Goal: Task Accomplishment & Management: Manage account settings

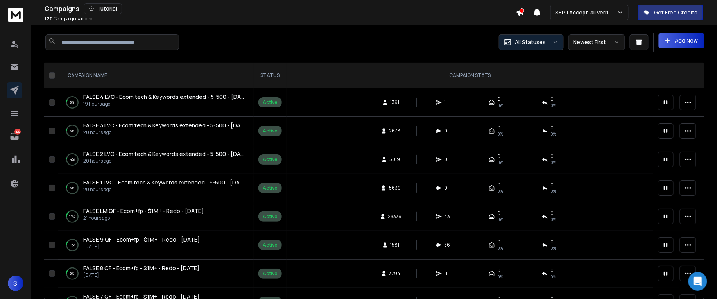
click at [535, 41] on p "All Statuses" at bounding box center [530, 42] width 31 height 8
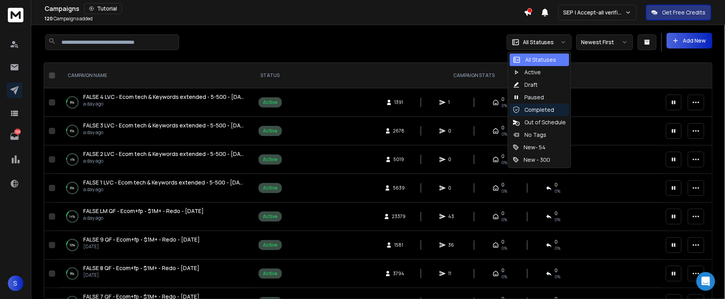
click at [546, 108] on div "Completed" at bounding box center [533, 110] width 41 height 8
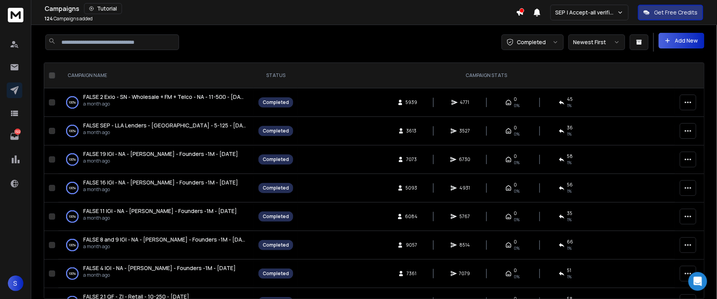
click at [162, 156] on span "FALSE 19 IGI - NA - Brooks - Founders -1M - 07.04.2025" at bounding box center [160, 153] width 155 height 7
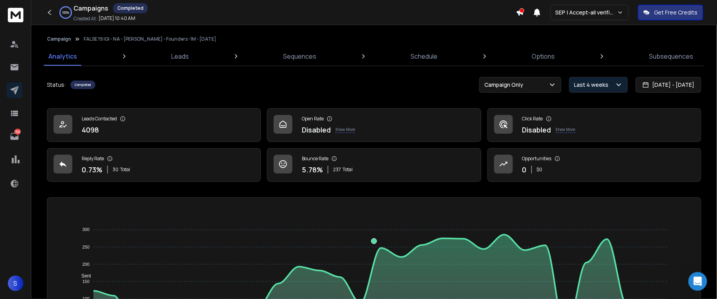
click at [584, 88] on p "Last 4 weeks" at bounding box center [594, 85] width 38 height 8
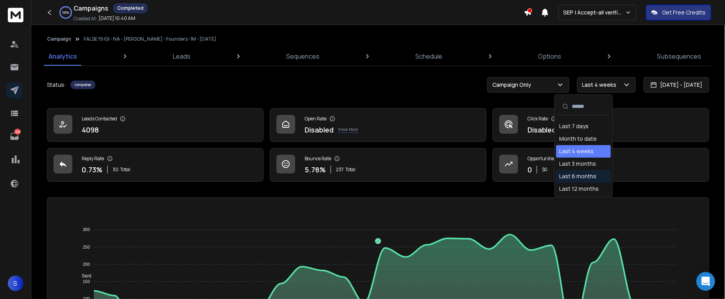
click at [575, 179] on div "Last 6 months" at bounding box center [577, 176] width 37 height 8
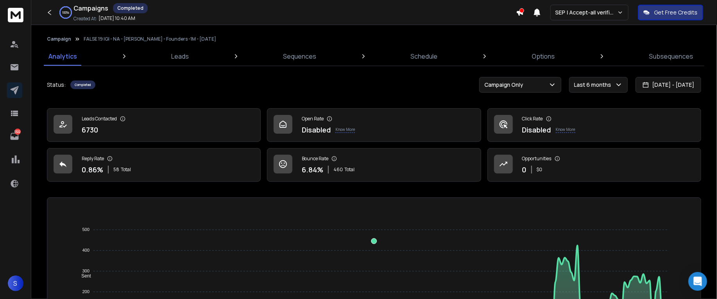
click at [396, 33] on div "Campaign FALSE 19 IGI - NA - Brooks - Founders -1M - 07.04.2025" at bounding box center [374, 39] width 661 height 13
drag, startPoint x: 97, startPoint y: 38, endPoint x: 205, endPoint y: 38, distance: 107.5
click at [205, 38] on div "Campaign FALSE 19 IGI - NA - Brooks - Founders -1M - 07.04.2025" at bounding box center [374, 39] width 655 height 6
copy p "19 IGI - NA - Brooks - Founders -1M - 07.04.2025"
click at [177, 57] on p "Leads" at bounding box center [180, 56] width 18 height 9
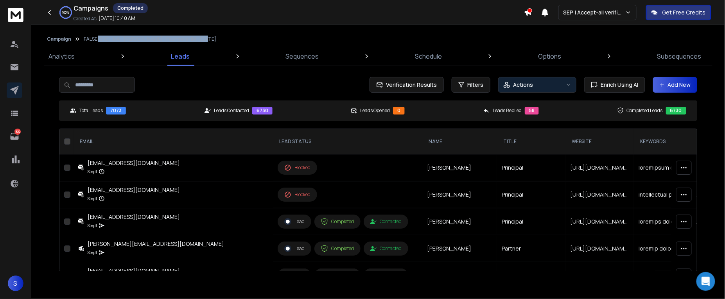
click at [530, 86] on p "Actions" at bounding box center [523, 85] width 20 height 8
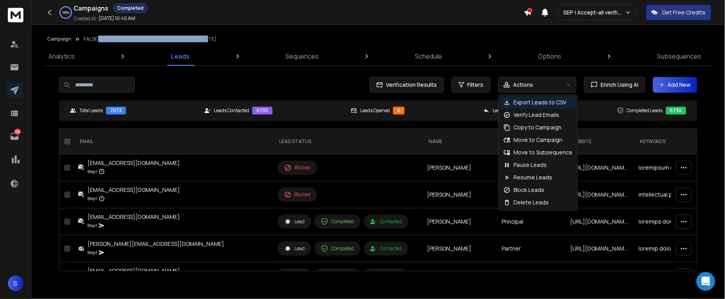
click at [501, 31] on div "Campaign FALSE 19 IGI - NA - Brooks - Founders -1M - 07.04.2025 Analytics Leads…" at bounding box center [378, 150] width 694 height 250
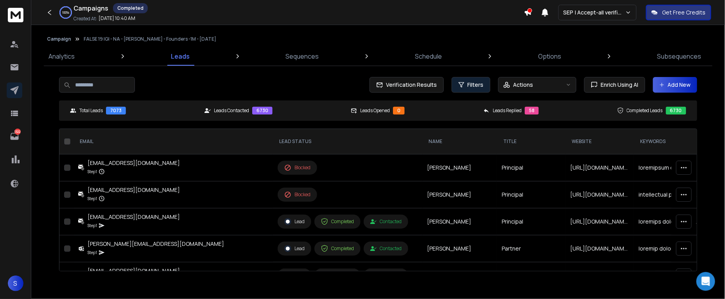
click at [466, 84] on button "Filters" at bounding box center [471, 85] width 39 height 16
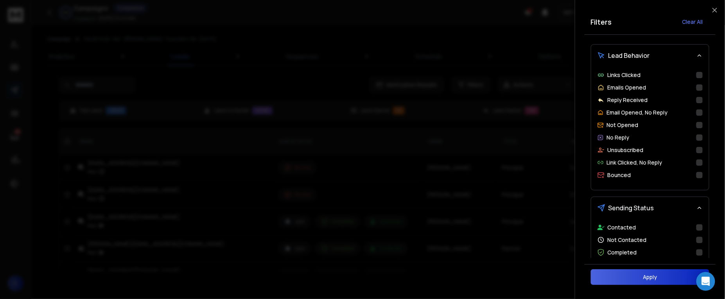
click at [610, 173] on p "Bounced" at bounding box center [619, 175] width 23 height 8
click at [697, 173] on button "Bounced" at bounding box center [700, 175] width 6 height 6
click at [640, 275] on button "Apply" at bounding box center [650, 277] width 118 height 16
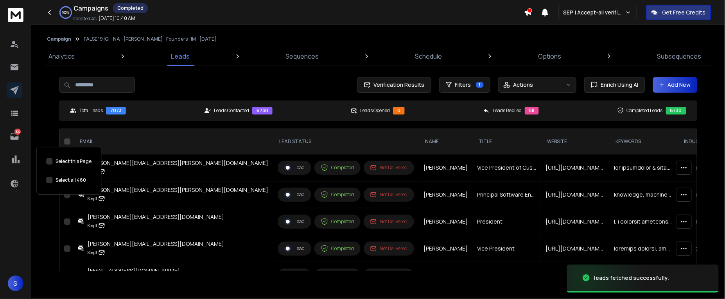
click at [51, 181] on button "Select this Page" at bounding box center [49, 180] width 6 height 6
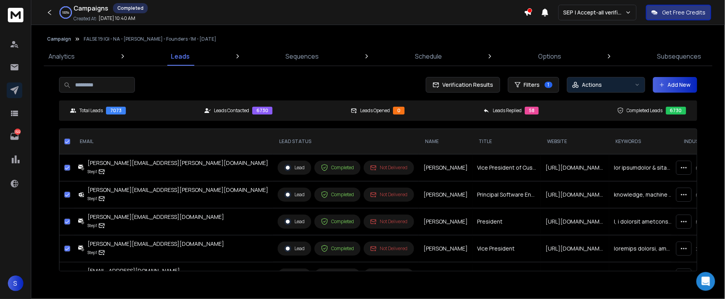
click at [586, 88] on p "Actions" at bounding box center [592, 85] width 20 height 8
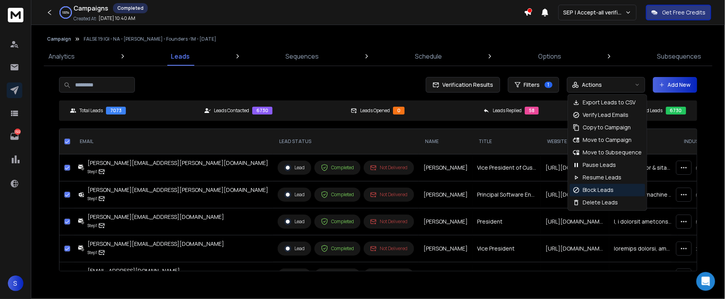
click at [596, 189] on p "Block Leads" at bounding box center [598, 190] width 31 height 8
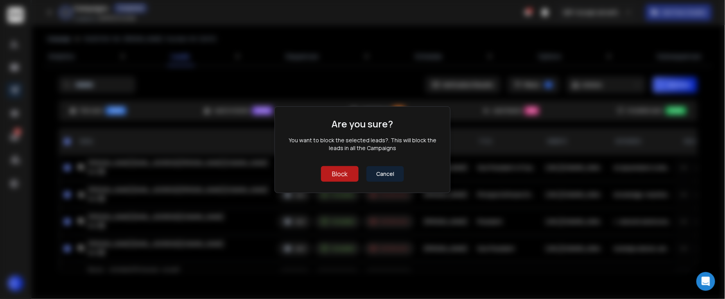
click at [348, 174] on button "Block" at bounding box center [340, 174] width 38 height 16
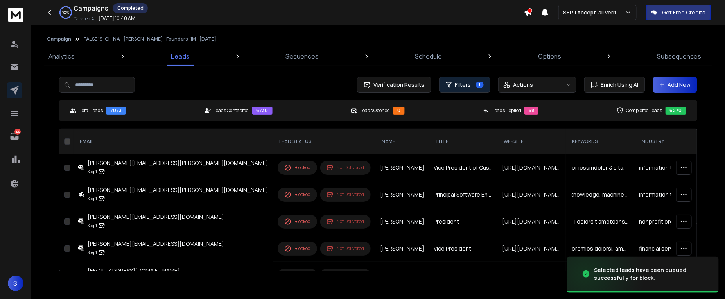
click at [457, 83] on span "Filters" at bounding box center [463, 85] width 16 height 8
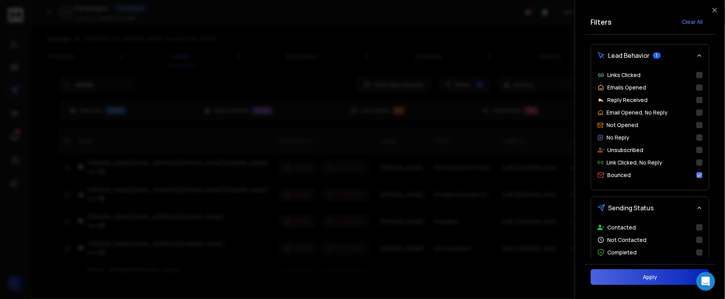
click at [609, 176] on p "Bounced" at bounding box center [619, 175] width 23 height 8
click at [697, 176] on button "Bounced" at bounding box center [700, 175] width 6 height 6
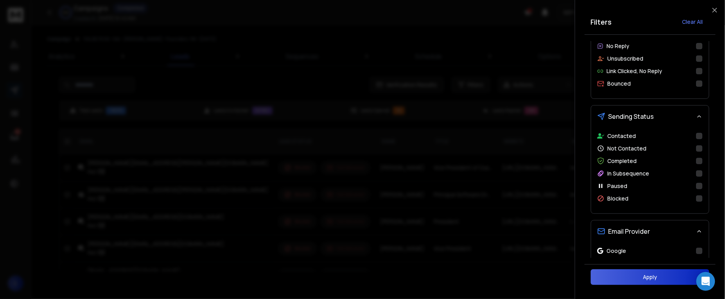
scroll to position [104, 0]
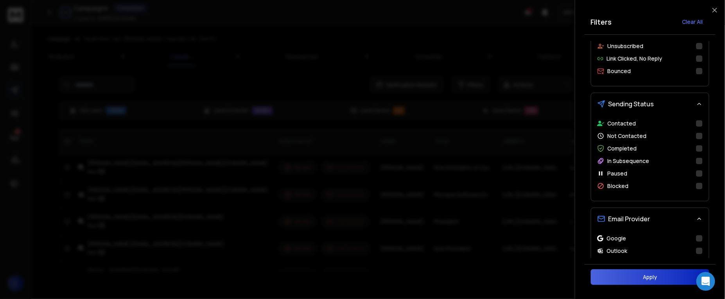
click at [618, 189] on p "Blocked" at bounding box center [618, 186] width 21 height 8
click at [697, 189] on button "Blocked" at bounding box center [700, 186] width 6 height 6
click at [629, 276] on button "Apply" at bounding box center [650, 277] width 118 height 16
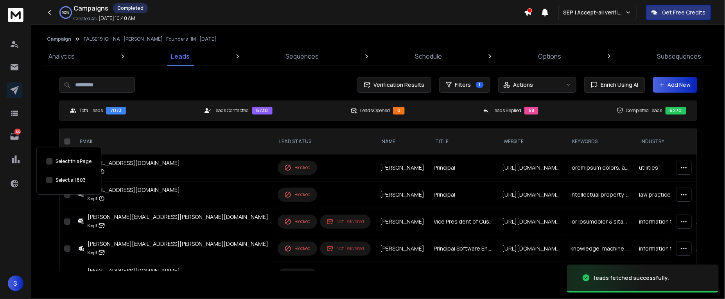
click at [50, 180] on button "Select this Page" at bounding box center [49, 180] width 6 height 6
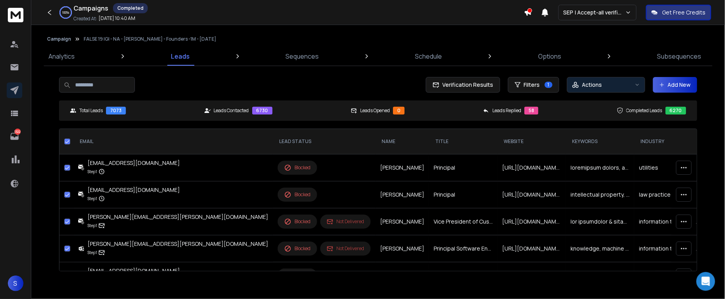
click at [589, 90] on button "Actions" at bounding box center [606, 85] width 78 height 16
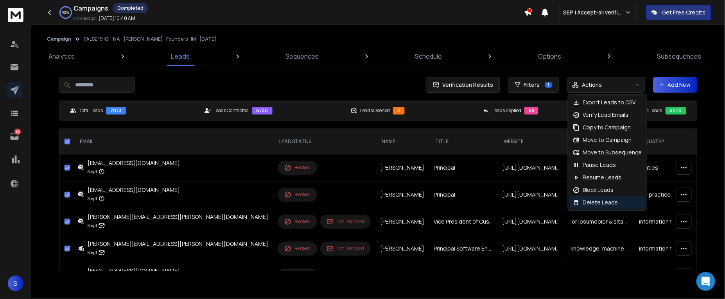
click at [609, 201] on p "Delete Leads" at bounding box center [600, 203] width 35 height 8
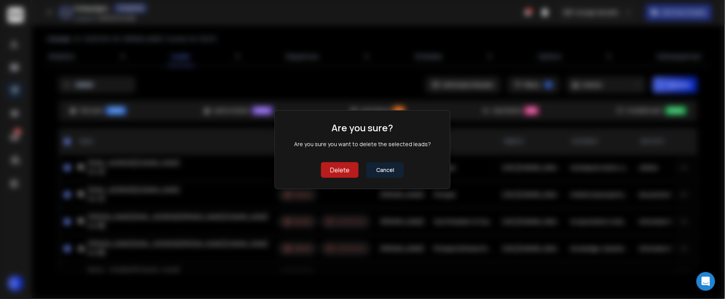
click at [338, 165] on button "Delete" at bounding box center [340, 170] width 38 height 16
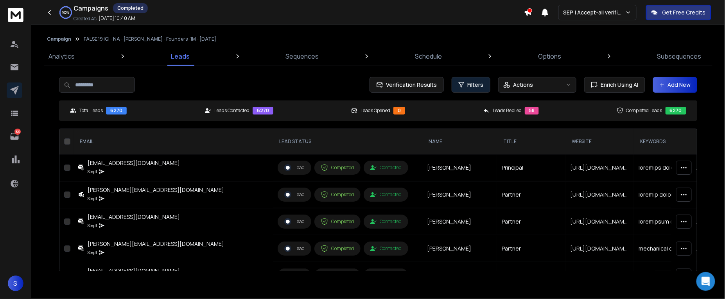
click at [470, 83] on span "Filters" at bounding box center [476, 85] width 16 height 8
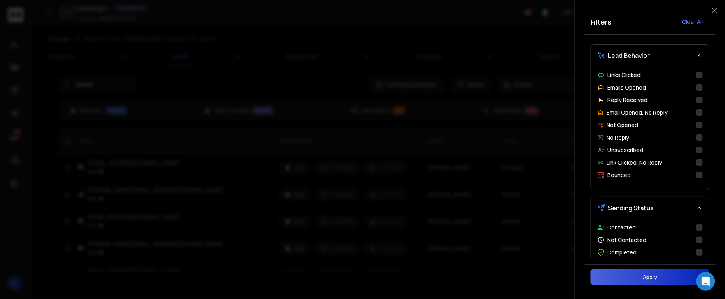
scroll to position [52, 0]
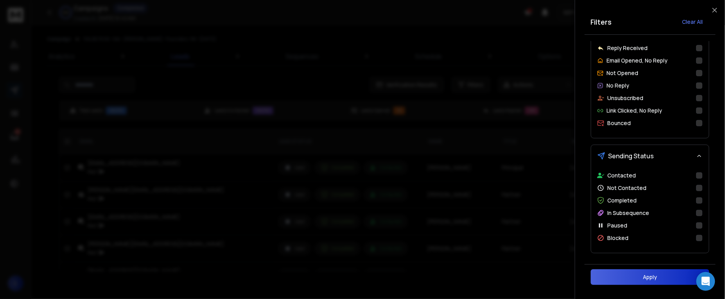
click at [625, 177] on p "Contacted" at bounding box center [622, 176] width 29 height 8
click at [697, 177] on button "Contacted" at bounding box center [700, 175] width 6 height 6
click at [643, 275] on button "Apply" at bounding box center [650, 277] width 118 height 16
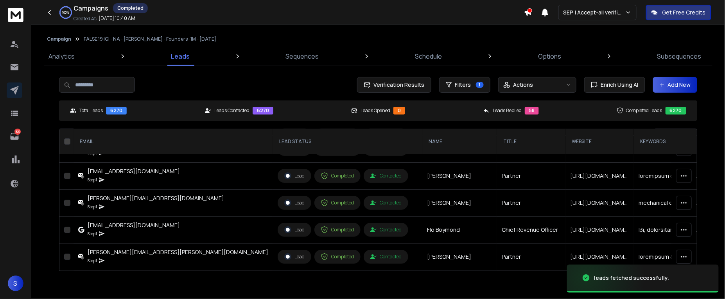
scroll to position [0, 0]
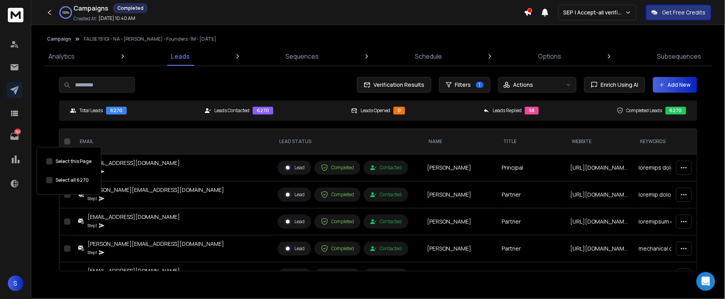
click at [48, 182] on button "Select this Page" at bounding box center [49, 180] width 6 height 6
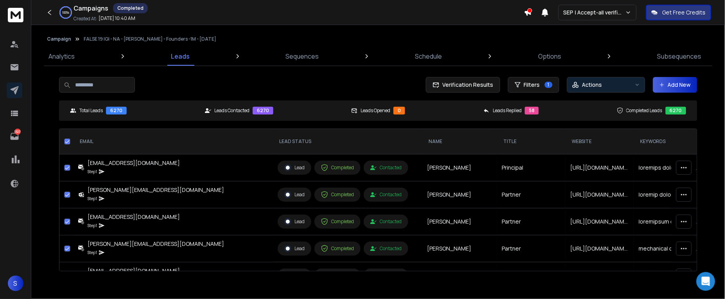
click at [605, 90] on button "Actions" at bounding box center [606, 85] width 78 height 16
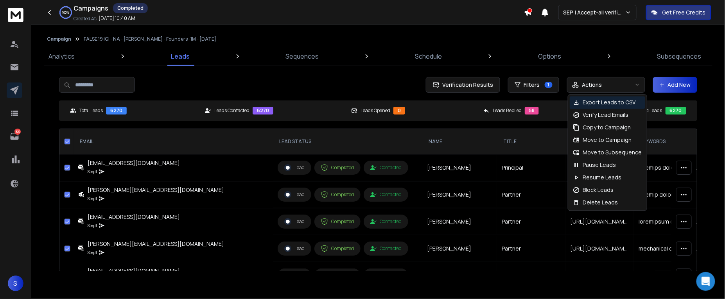
click at [609, 101] on p "Export Leads to CSV" at bounding box center [609, 103] width 53 height 8
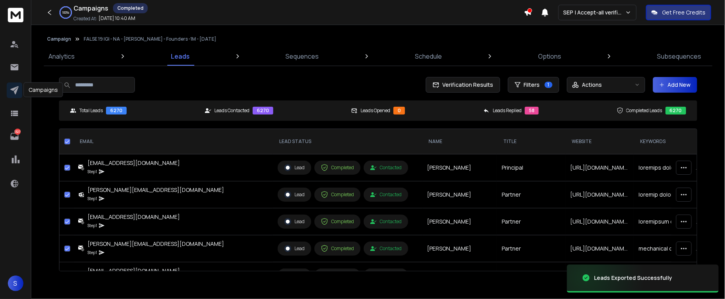
click at [16, 93] on icon at bounding box center [14, 90] width 9 height 9
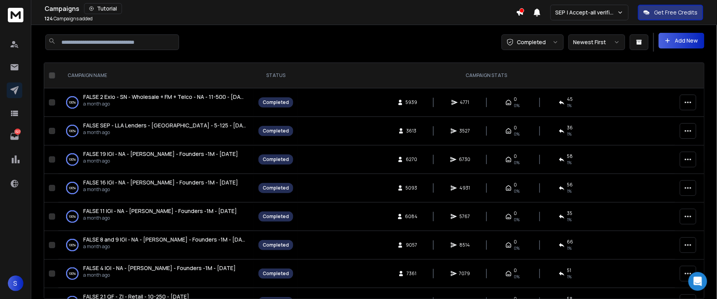
click at [684, 159] on icon "button" at bounding box center [688, 160] width 8 height 8
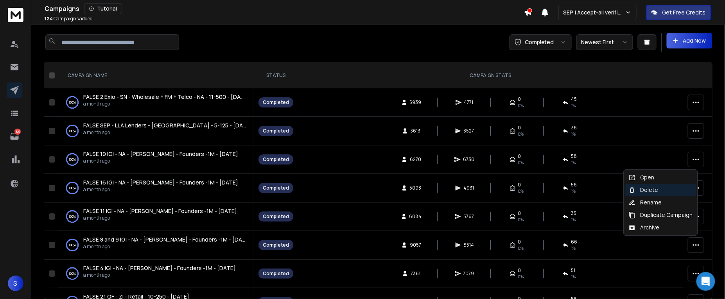
click at [659, 187] on div "Delete" at bounding box center [661, 190] width 70 height 13
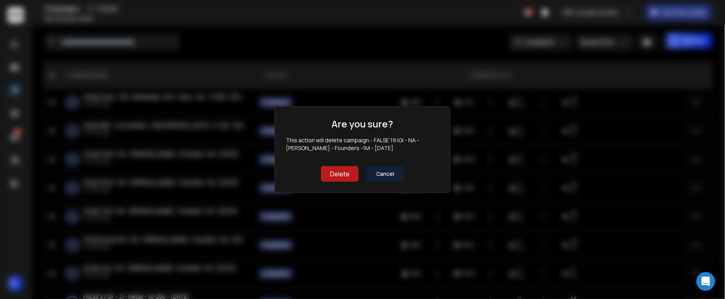
click at [343, 171] on button "Delete" at bounding box center [340, 174] width 38 height 16
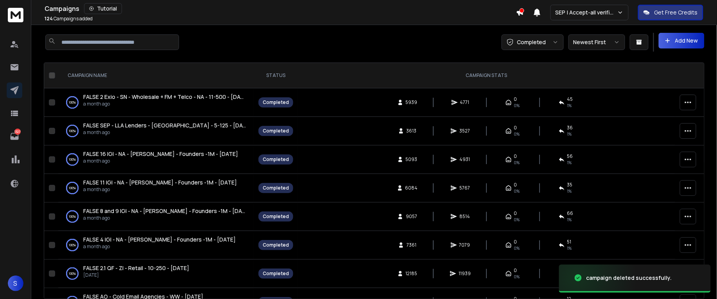
click at [196, 153] on span "FALSE 16 IGI - NA - Brooks - Founders -1M - 07.04.2025" at bounding box center [160, 153] width 155 height 7
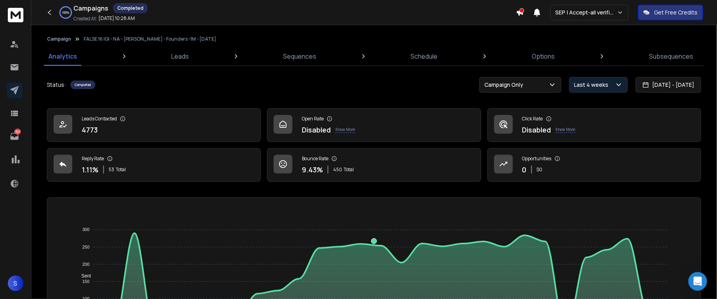
click at [569, 89] on button "Last 4 weeks" at bounding box center [598, 85] width 59 height 16
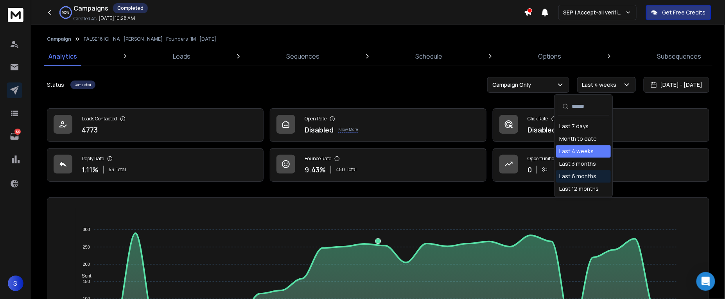
click at [565, 172] on div "Last 6 months" at bounding box center [583, 176] width 55 height 13
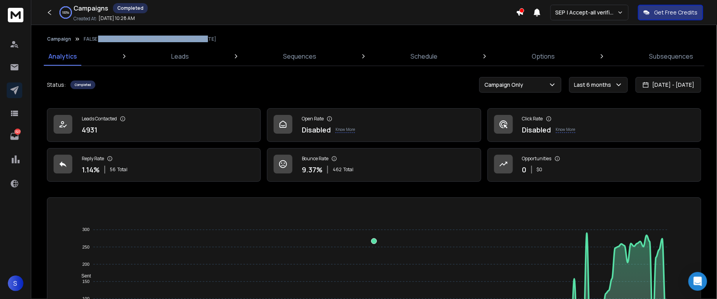
drag, startPoint x: 97, startPoint y: 38, endPoint x: 203, endPoint y: 38, distance: 106.4
click at [203, 38] on div "Campaign FALSE 16 IGI - NA - Brooks - Founders -1M - 07.04.2025" at bounding box center [374, 39] width 655 height 6
copy p "16 IGI - NA - Brooks - Founders -1M - 07.04.2025"
click at [179, 60] on p "Leads" at bounding box center [180, 56] width 18 height 9
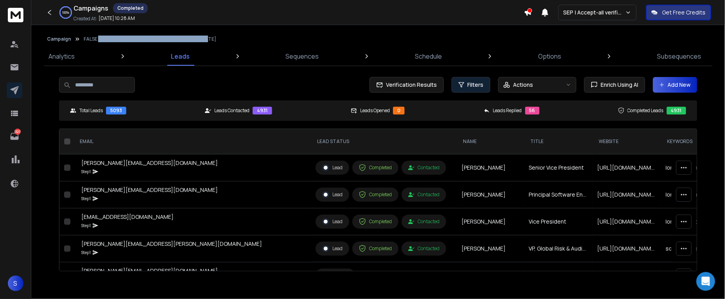
click at [468, 87] on span "Filters" at bounding box center [476, 85] width 16 height 8
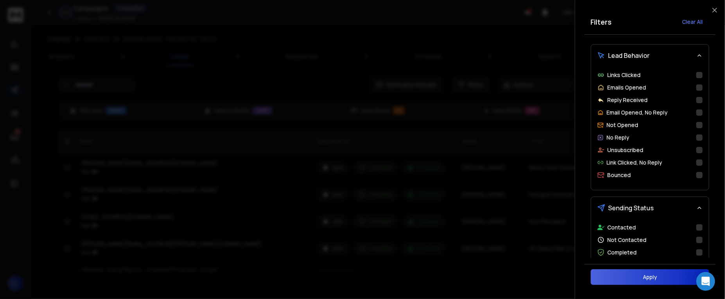
click at [618, 171] on div "Links Clicked Emails Opened Reply Received Email Opened, No Reply Not Opened No…" at bounding box center [650, 130] width 118 height 119
click at [618, 174] on p "Bounced" at bounding box center [619, 175] width 23 height 8
click at [697, 174] on button "Bounced" at bounding box center [700, 175] width 6 height 6
click at [642, 282] on button "Apply" at bounding box center [650, 277] width 118 height 16
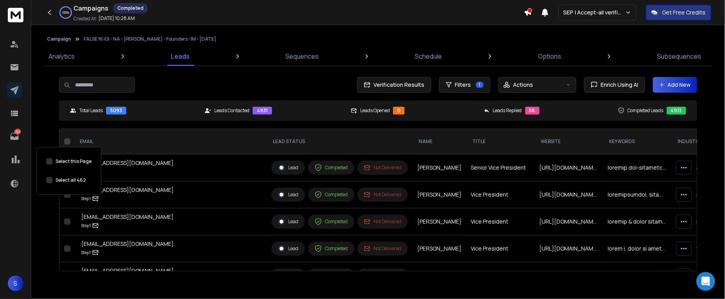
click at [50, 179] on button "Select this Page" at bounding box center [49, 180] width 6 height 6
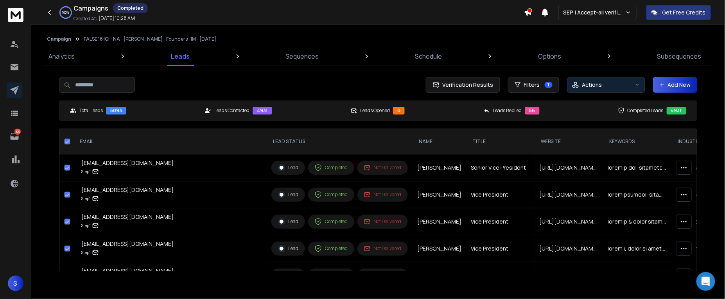
click at [575, 90] on button "Actions" at bounding box center [606, 85] width 78 height 16
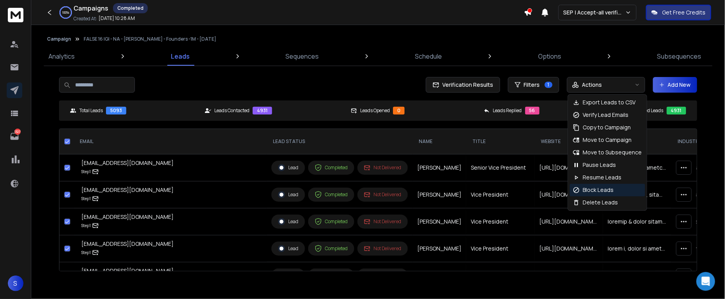
click at [587, 192] on p "Block Leads" at bounding box center [598, 190] width 31 height 8
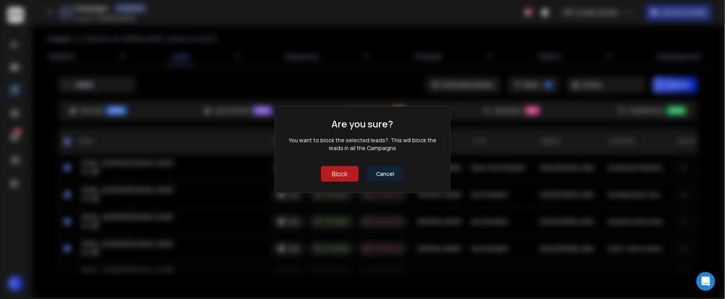
click at [344, 173] on button "Block" at bounding box center [340, 174] width 38 height 16
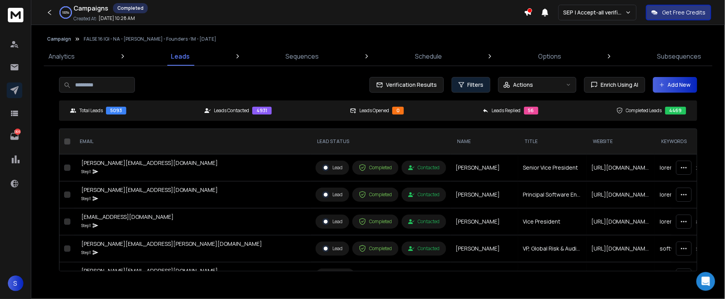
click at [462, 84] on icon "button" at bounding box center [461, 85] width 6 height 6
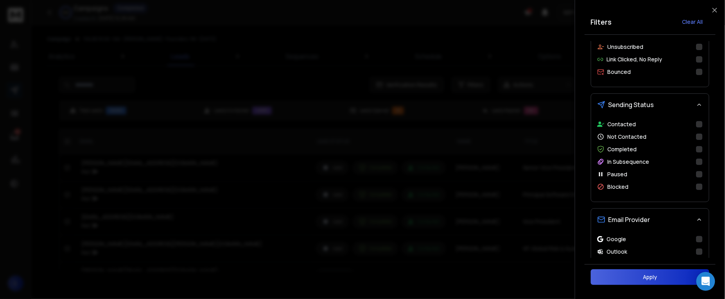
scroll to position [104, 0]
click at [628, 185] on p "Blocked" at bounding box center [618, 186] width 21 height 8
click at [697, 185] on button "Blocked" at bounding box center [700, 186] width 6 height 6
click at [642, 278] on button "Apply" at bounding box center [650, 277] width 118 height 16
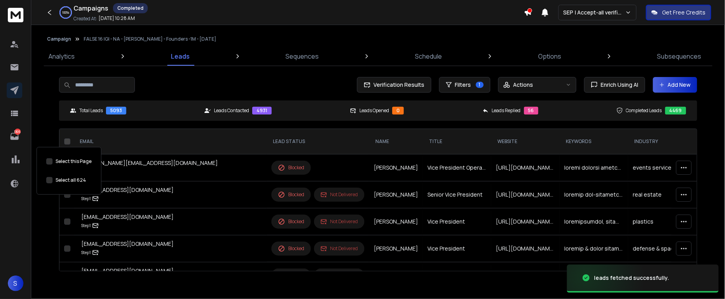
click at [50, 180] on button "Select this Page" at bounding box center [49, 180] width 6 height 6
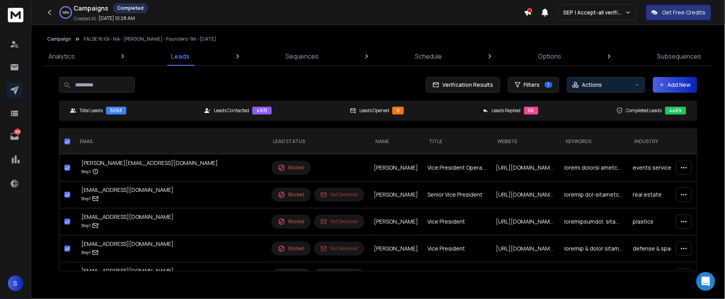
click at [605, 85] on div "Actions" at bounding box center [601, 85] width 59 height 8
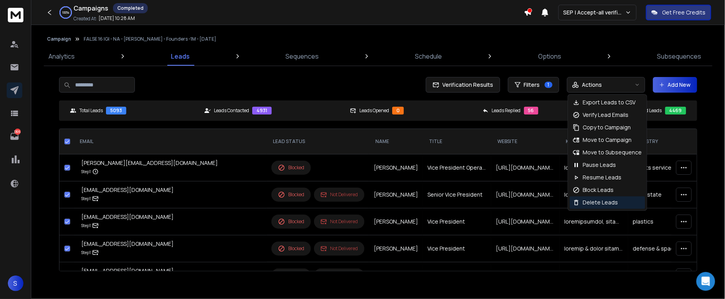
click at [610, 201] on p "Delete Leads" at bounding box center [600, 203] width 35 height 8
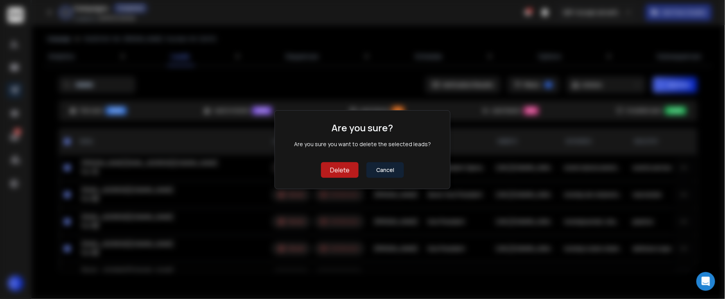
click at [341, 168] on button "Delete" at bounding box center [340, 170] width 38 height 16
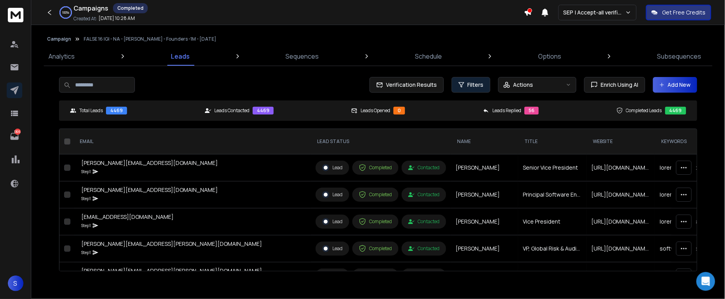
click at [473, 84] on span "Filters" at bounding box center [476, 85] width 16 height 8
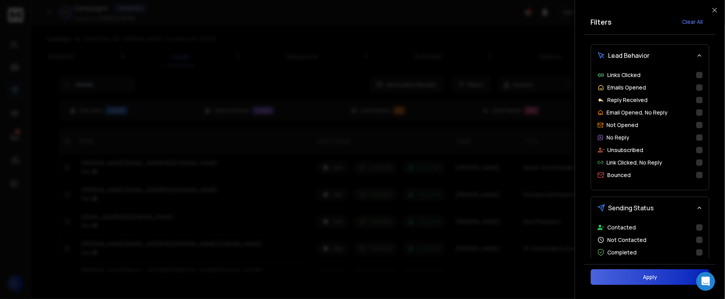
click at [469, 149] on div at bounding box center [362, 149] width 725 height 299
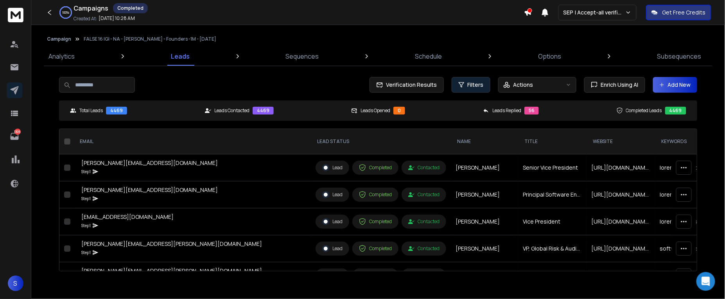
click at [473, 90] on button "Filters" at bounding box center [471, 85] width 39 height 16
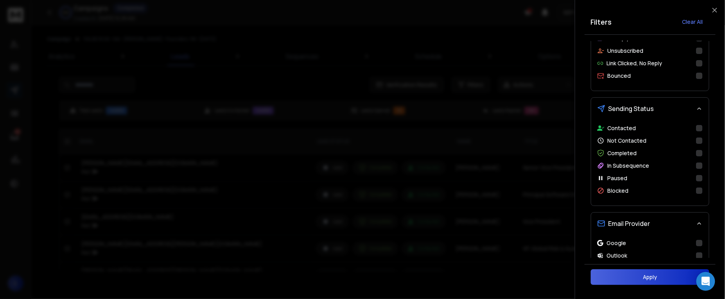
scroll to position [104, 0]
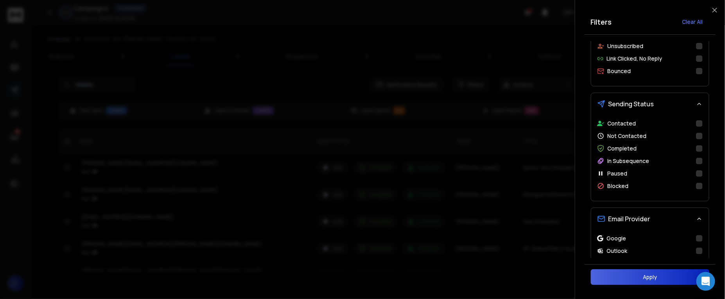
click at [620, 183] on p "Blocked" at bounding box center [618, 186] width 21 height 8
click at [697, 183] on button "Blocked" at bounding box center [700, 186] width 6 height 6
click at [625, 276] on button "Apply" at bounding box center [650, 277] width 118 height 16
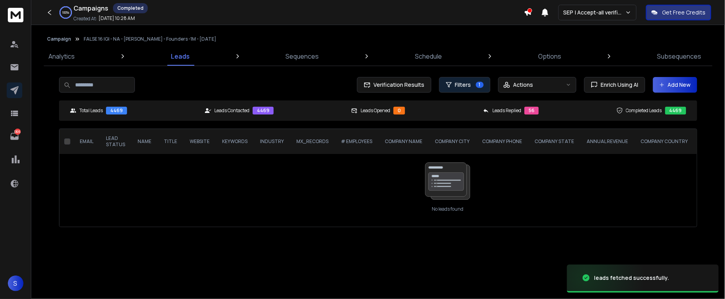
click at [458, 87] on span "Filters" at bounding box center [463, 85] width 16 height 8
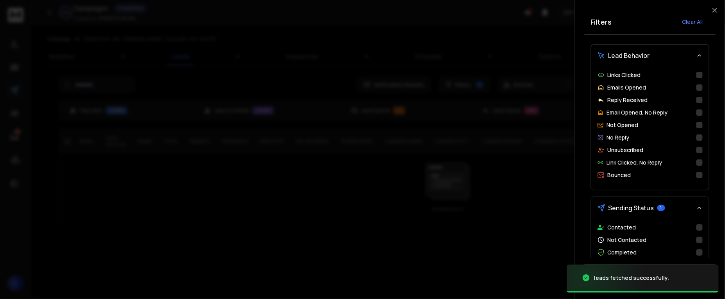
click at [614, 174] on p "Bounced" at bounding box center [619, 175] width 23 height 8
click at [697, 174] on button "Bounced" at bounding box center [700, 175] width 6 height 6
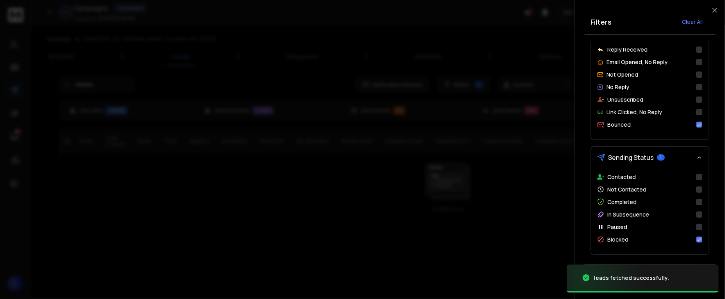
scroll to position [52, 0]
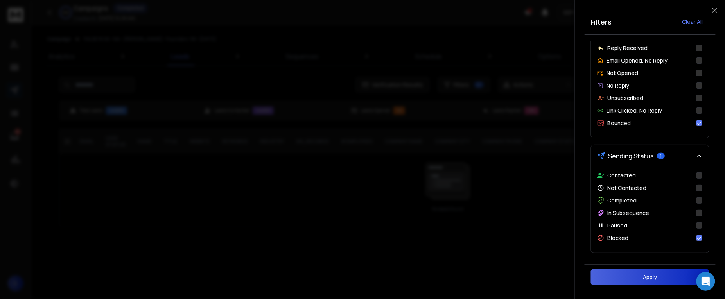
click at [615, 237] on p "Blocked" at bounding box center [618, 238] width 21 height 8
click at [697, 237] on button "Blocked" at bounding box center [700, 238] width 6 height 6
click at [639, 284] on button "Apply" at bounding box center [650, 277] width 118 height 16
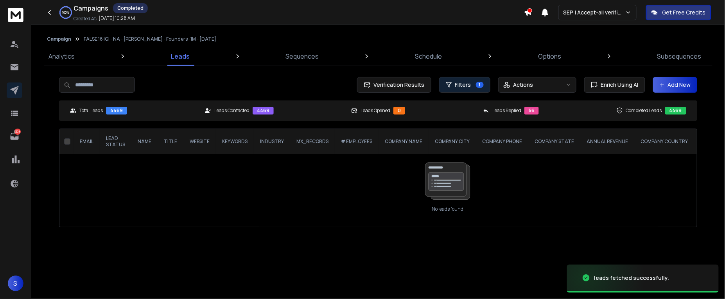
click at [475, 82] on button "Filters 1" at bounding box center [464, 85] width 51 height 16
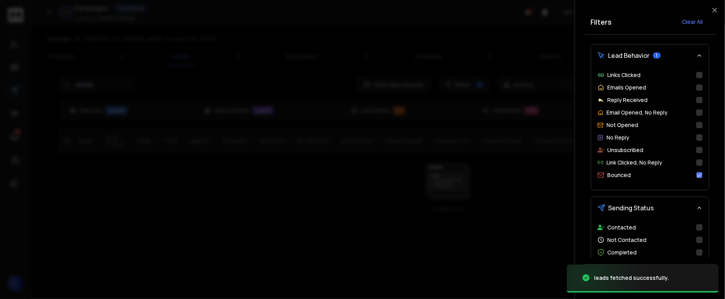
click at [616, 172] on p "Bounced" at bounding box center [619, 175] width 23 height 8
click at [697, 172] on button "Bounced" at bounding box center [700, 175] width 6 height 6
click at [617, 224] on p "Contacted" at bounding box center [622, 228] width 29 height 8
click at [697, 224] on button "Contacted" at bounding box center [700, 227] width 6 height 6
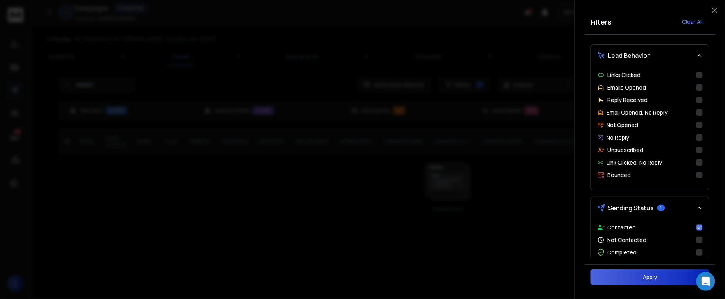
click at [634, 279] on button "Apply" at bounding box center [650, 277] width 118 height 16
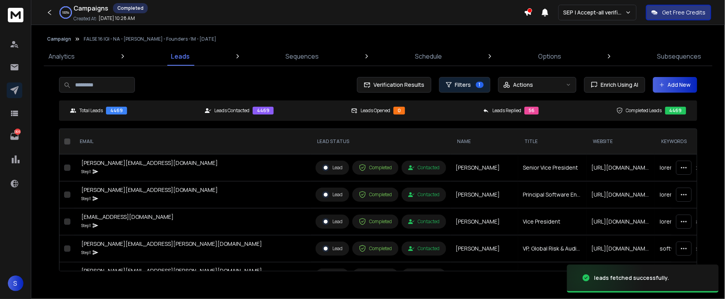
click at [441, 83] on button "Filters 1" at bounding box center [464, 85] width 51 height 16
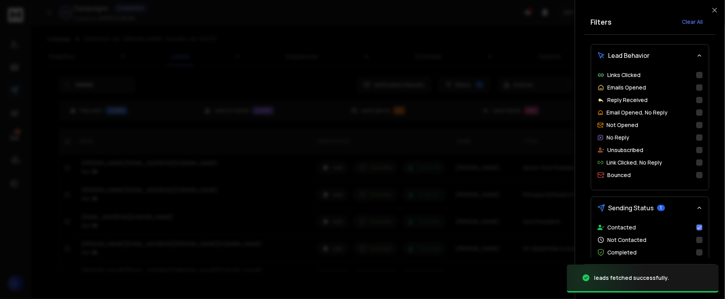
click at [278, 96] on div at bounding box center [362, 149] width 725 height 299
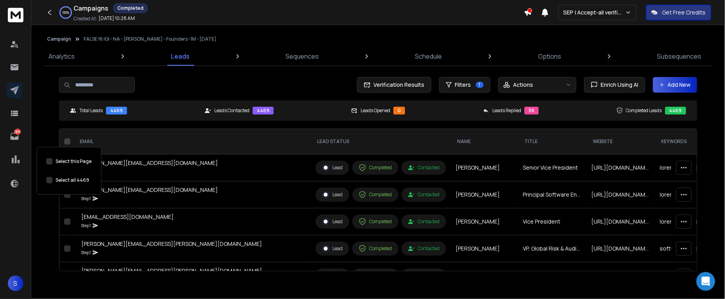
click at [48, 182] on button "Select this Page" at bounding box center [49, 180] width 6 height 6
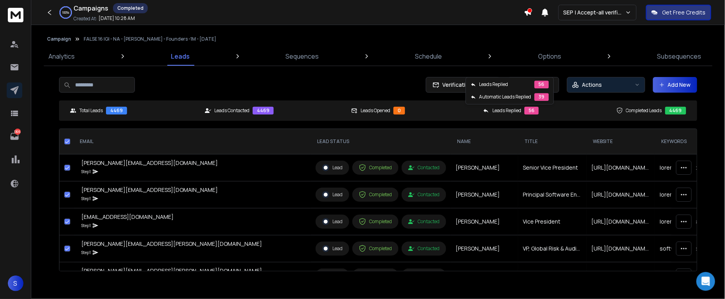
click at [593, 91] on button "Actions" at bounding box center [606, 85] width 78 height 16
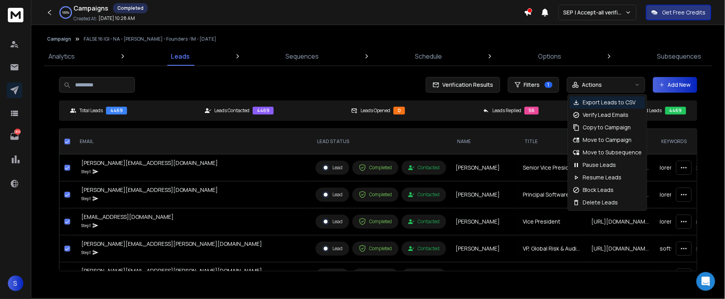
click at [596, 101] on p "Export Leads to CSV" at bounding box center [609, 103] width 53 height 8
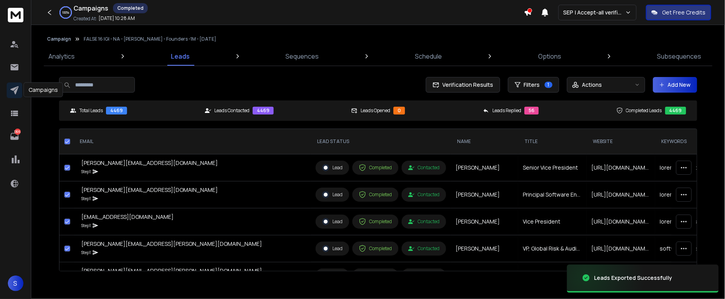
click at [18, 94] on icon at bounding box center [14, 90] width 9 height 9
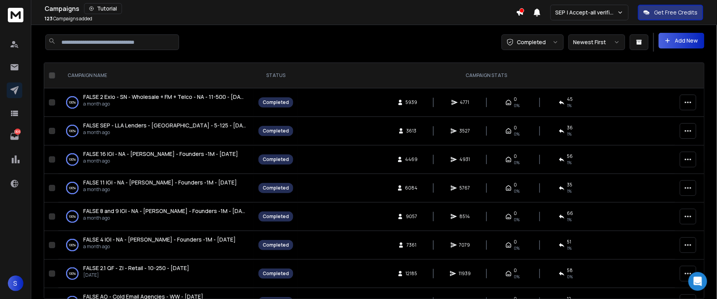
click at [685, 160] on icon "button" at bounding box center [688, 160] width 6 height 2
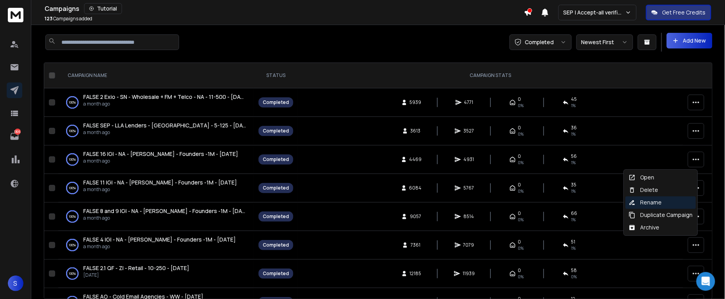
click at [640, 195] on div "Delete" at bounding box center [661, 190] width 70 height 13
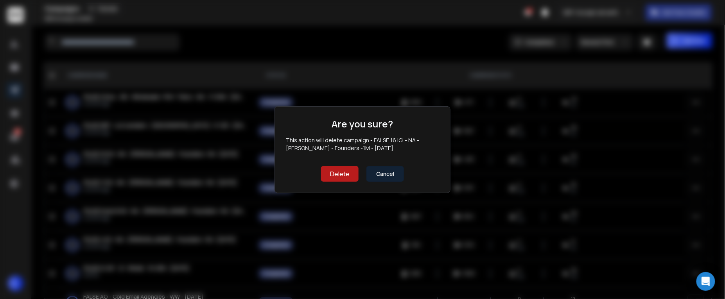
click at [349, 174] on button "Delete" at bounding box center [340, 174] width 38 height 16
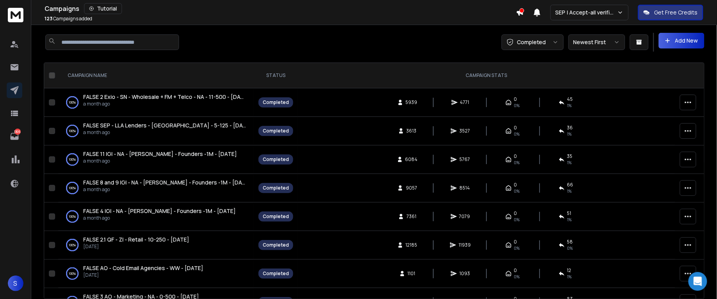
click at [214, 166] on div "FALSE 11 IGI - NA - Brooks - Founders -1M - 07.04.2025 a month ago" at bounding box center [160, 159] width 154 height 19
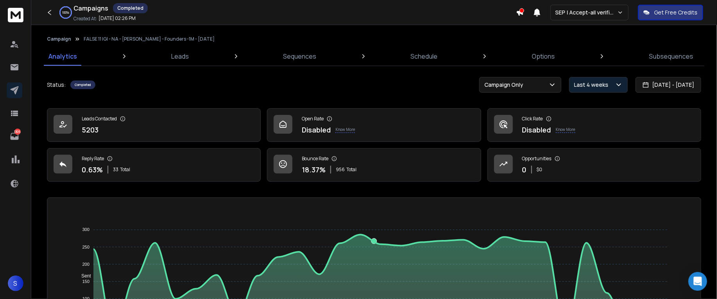
click at [581, 88] on p "Last 4 weeks" at bounding box center [594, 85] width 38 height 8
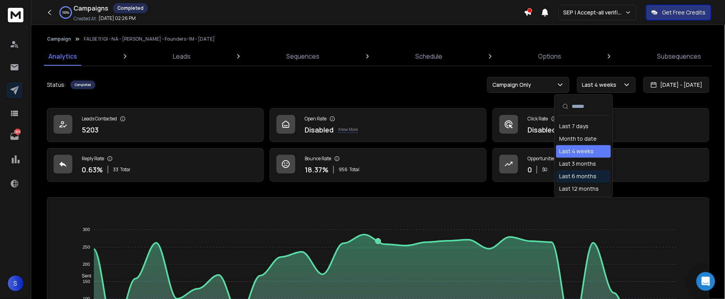
click at [594, 177] on div "Last 6 months" at bounding box center [577, 176] width 37 height 8
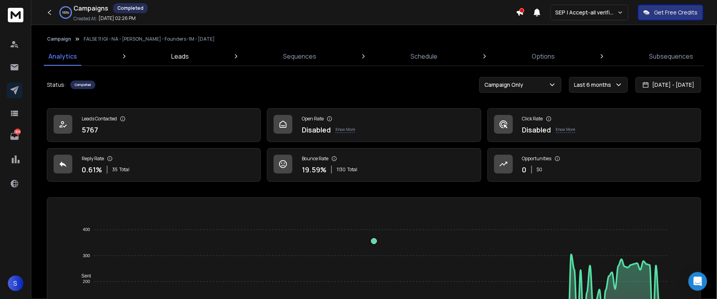
click at [183, 52] on p "Leads" at bounding box center [180, 56] width 18 height 9
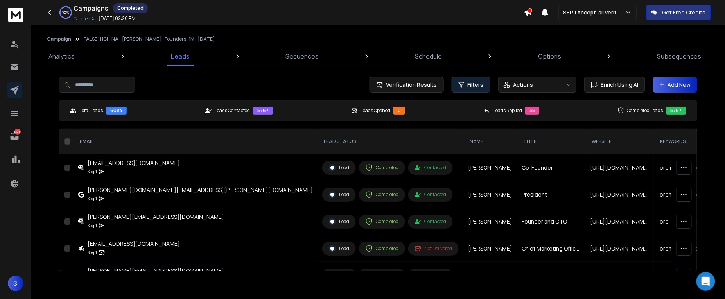
click at [474, 88] on span "Filters" at bounding box center [476, 85] width 16 height 8
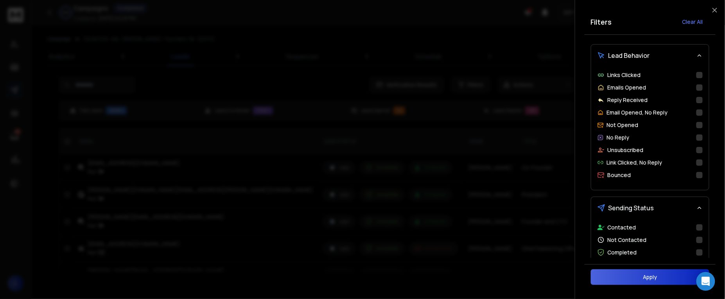
click at [616, 174] on p "Bounced" at bounding box center [619, 175] width 23 height 8
click at [697, 174] on button "Bounced" at bounding box center [700, 175] width 6 height 6
click at [645, 276] on button "Apply" at bounding box center [650, 277] width 118 height 16
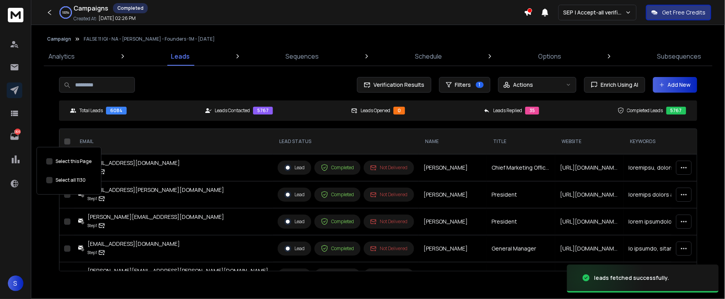
click at [49, 179] on button "Select this Page" at bounding box center [49, 180] width 6 height 6
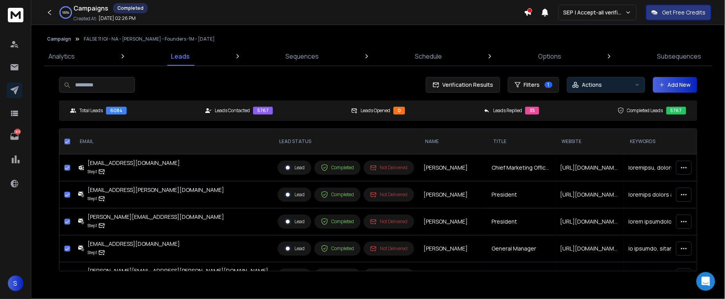
click at [591, 90] on button "Actions" at bounding box center [606, 85] width 78 height 16
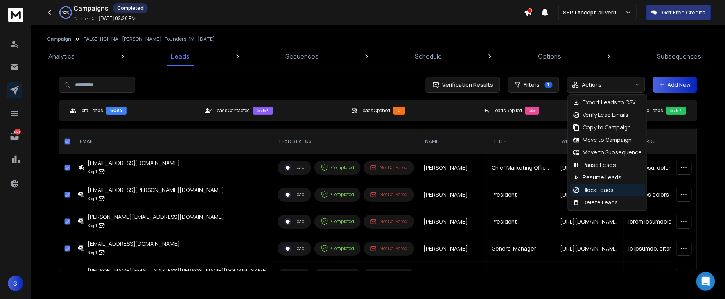
click at [605, 191] on p "Block Leads" at bounding box center [598, 190] width 31 height 8
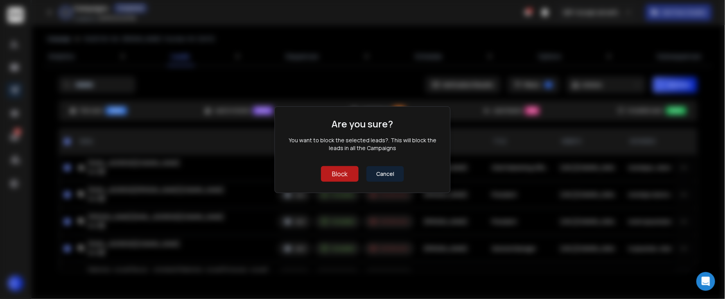
click at [344, 170] on button "Block" at bounding box center [340, 174] width 38 height 16
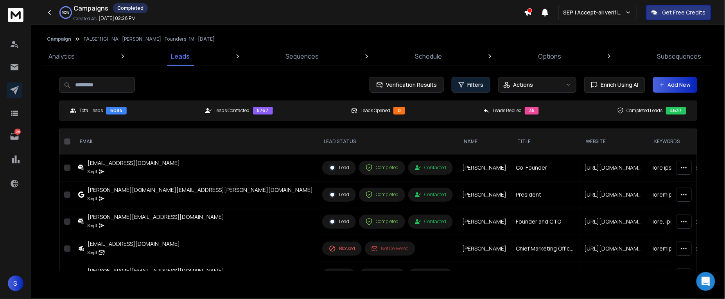
click at [465, 82] on button "Filters" at bounding box center [471, 85] width 39 height 16
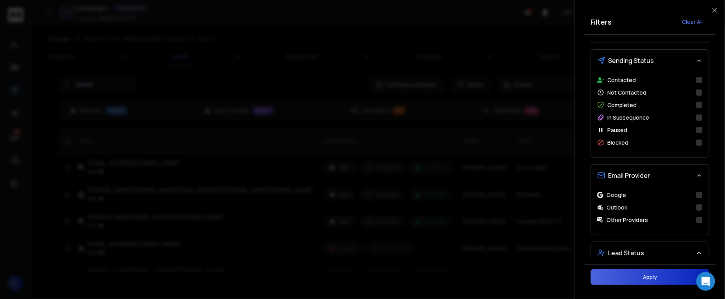
scroll to position [156, 0]
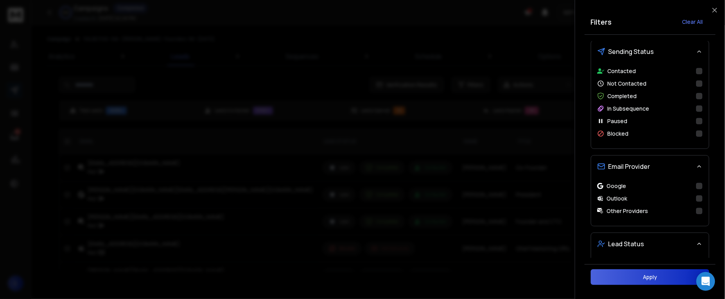
click at [618, 134] on p "Blocked" at bounding box center [618, 134] width 21 height 8
click at [697, 134] on button "Blocked" at bounding box center [700, 134] width 6 height 6
click at [649, 285] on div "Apply" at bounding box center [650, 276] width 131 height 25
click at [649, 283] on button "Apply" at bounding box center [650, 277] width 118 height 16
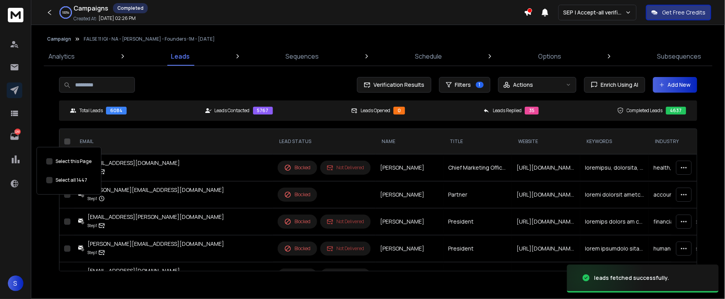
click at [48, 180] on button "Select this Page" at bounding box center [49, 180] width 6 height 6
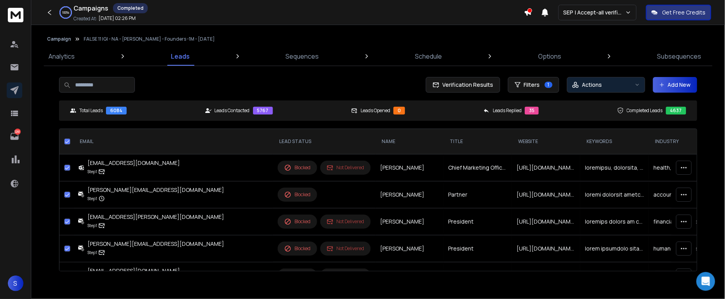
click at [605, 85] on div "Actions" at bounding box center [601, 85] width 59 height 8
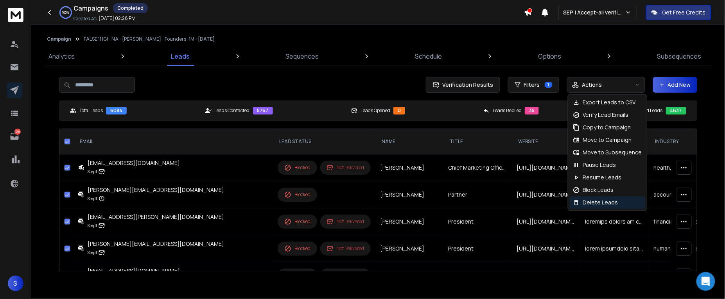
click at [609, 202] on p "Delete Leads" at bounding box center [600, 203] width 35 height 8
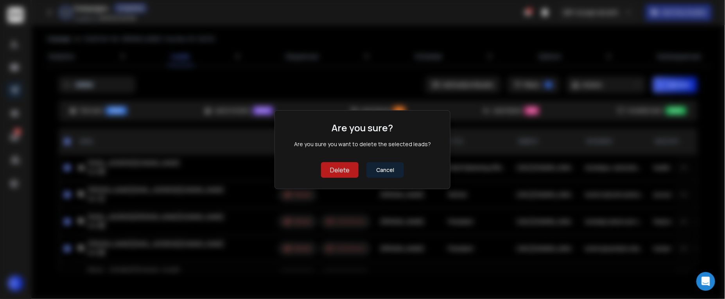
click at [329, 171] on button "Delete" at bounding box center [340, 170] width 38 height 16
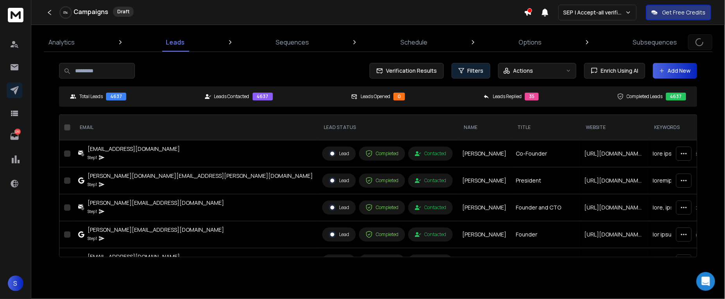
click at [468, 72] on span "Filters" at bounding box center [476, 71] width 16 height 8
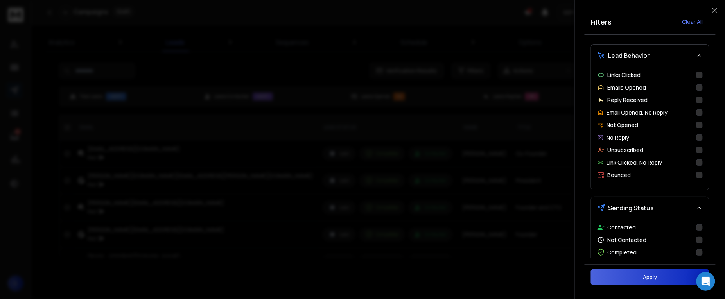
click at [634, 227] on p "Contacted" at bounding box center [622, 228] width 29 height 8
click at [697, 227] on button "Contacted" at bounding box center [700, 227] width 6 height 6
click at [645, 275] on button "Apply" at bounding box center [650, 277] width 118 height 16
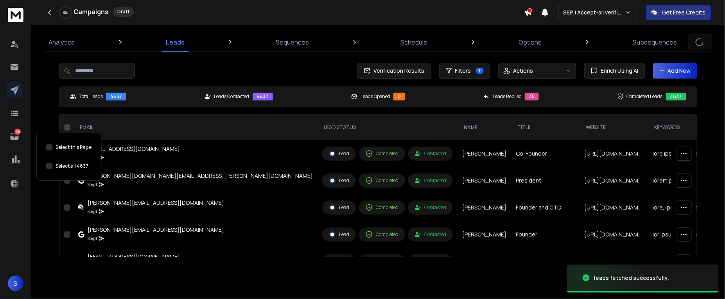
click at [48, 165] on button "Select this Page" at bounding box center [49, 166] width 6 height 6
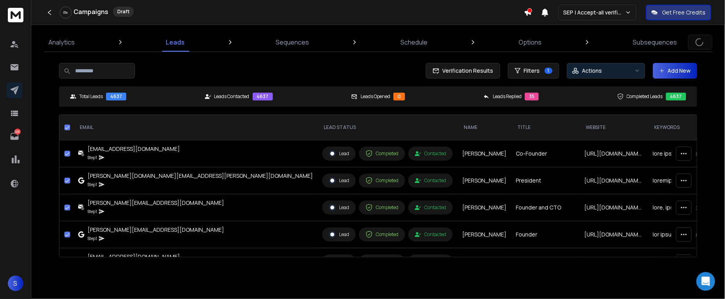
click at [587, 74] on p "Actions" at bounding box center [592, 71] width 20 height 8
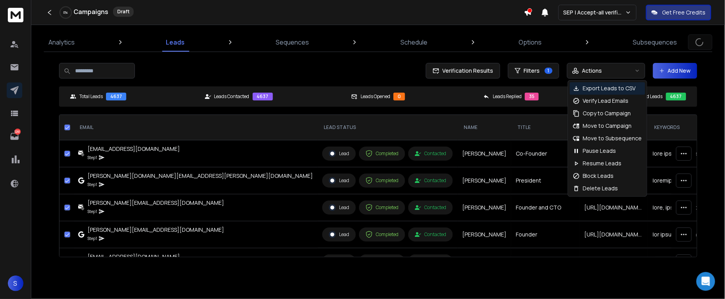
click at [596, 88] on p "Export Leads to CSV" at bounding box center [609, 88] width 53 height 8
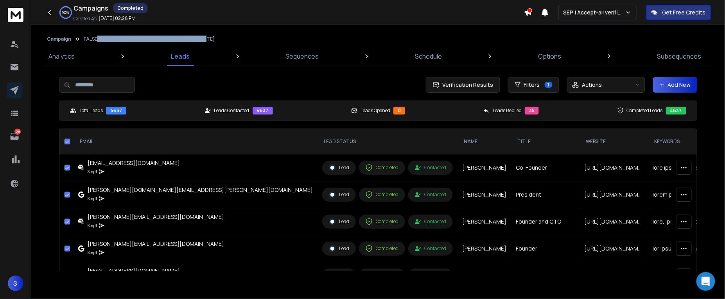
drag, startPoint x: 96, startPoint y: 38, endPoint x: 220, endPoint y: 39, distance: 123.6
click at [220, 39] on div "Campaign FALSE 11 IGI - NA - Brooks - Founders -1M - 07.04.2025" at bounding box center [378, 39] width 663 height 6
copy p "11 IGI - NA - Brooks - Founders -1M - 07.04.2025"
click at [17, 92] on icon at bounding box center [14, 90] width 9 height 9
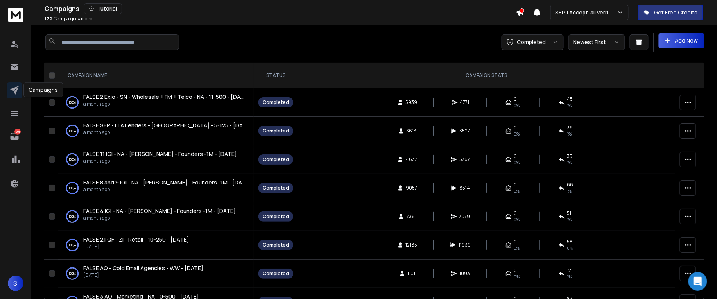
click at [685, 160] on icon "button" at bounding box center [688, 160] width 6 height 2
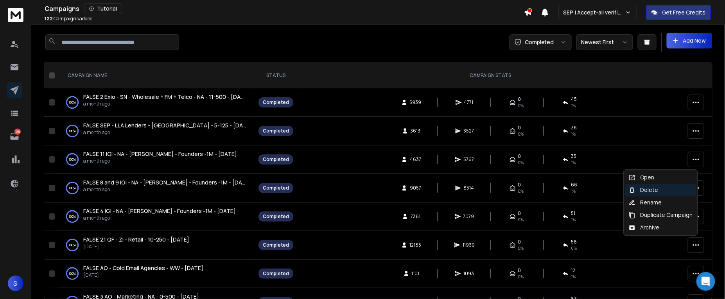
click at [667, 188] on div "Delete" at bounding box center [661, 190] width 70 height 13
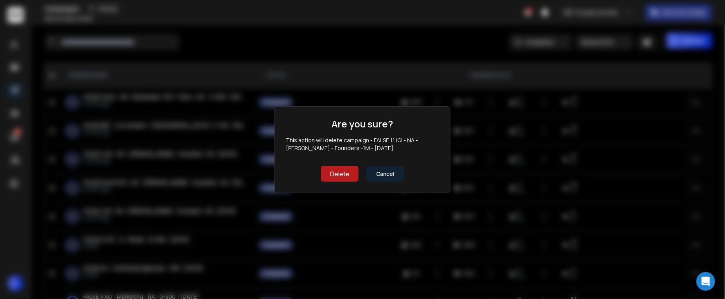
click at [345, 174] on button "Delete" at bounding box center [340, 174] width 38 height 16
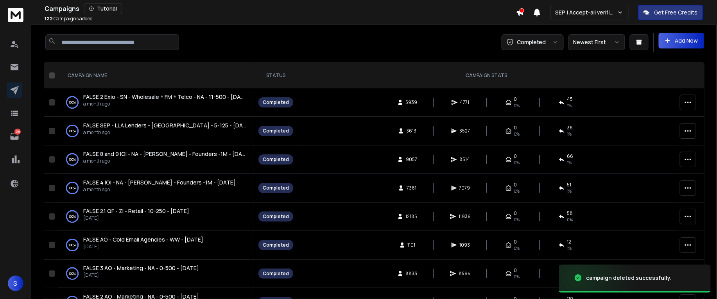
click at [209, 168] on div "FALSE 8 and 9 IGI - NA - Brooks - Founders -1M - 07.04.2025 a month ago" at bounding box center [164, 159] width 163 height 19
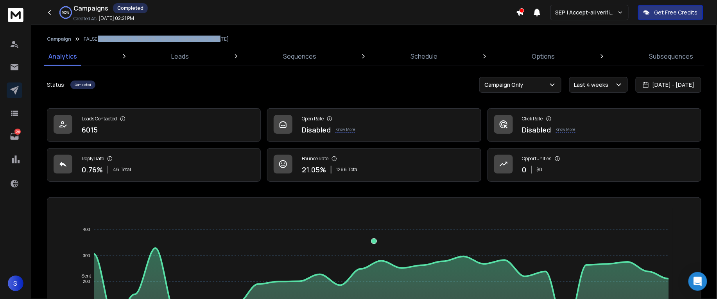
drag, startPoint x: 97, startPoint y: 39, endPoint x: 210, endPoint y: 37, distance: 112.7
click at [210, 37] on div "Campaign FALSE 8 and 9 IGI - NA - Brooks - Founders -1M - 07.04.2025" at bounding box center [374, 39] width 655 height 6
copy p "8 and 9 IGI - NA - Brooks - Founders -1M - 07.04.2025"
click at [615, 87] on icon "button" at bounding box center [619, 85] width 8 height 8
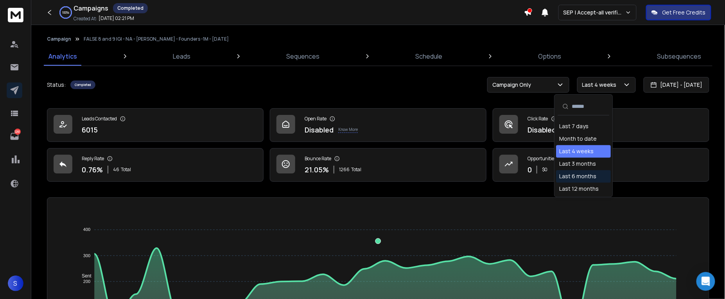
click at [589, 173] on div "Last 6 months" at bounding box center [577, 176] width 37 height 8
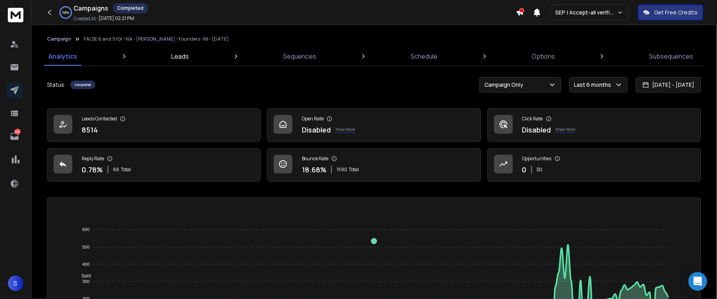
click at [190, 59] on link "Leads" at bounding box center [180, 56] width 27 height 19
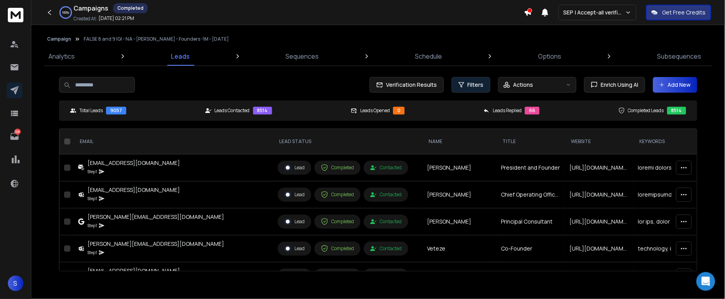
click at [485, 91] on button "Filters" at bounding box center [471, 85] width 39 height 16
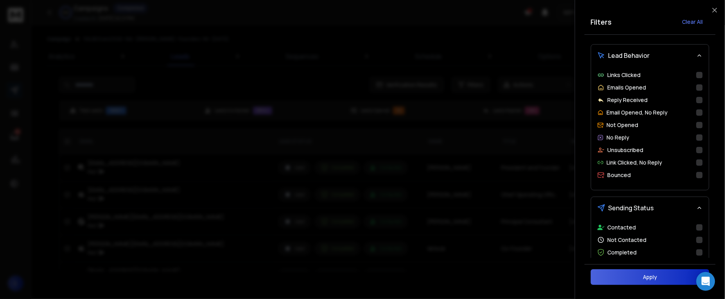
click at [615, 171] on div "Links Clicked Emails Opened Reply Received Email Opened, No Reply Not Opened No…" at bounding box center [650, 130] width 118 height 119
click at [613, 176] on p "Bounced" at bounding box center [619, 175] width 23 height 8
click at [697, 176] on button "Bounced" at bounding box center [700, 175] width 6 height 6
click at [637, 275] on button "Apply" at bounding box center [650, 277] width 118 height 16
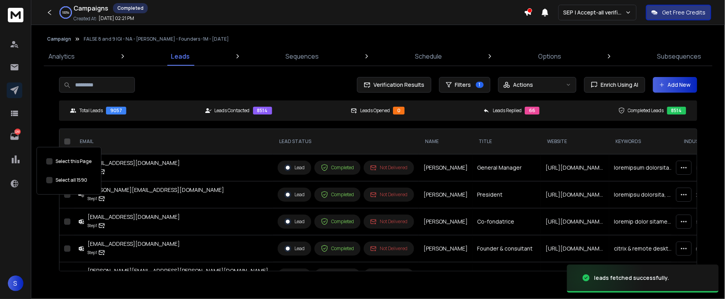
click at [68, 176] on div "Select all 1590" at bounding box center [68, 180] width 45 height 16
click at [56, 176] on div "Select all 1590" at bounding box center [68, 180] width 45 height 16
click at [51, 178] on button "Select this Page" at bounding box center [49, 180] width 6 height 6
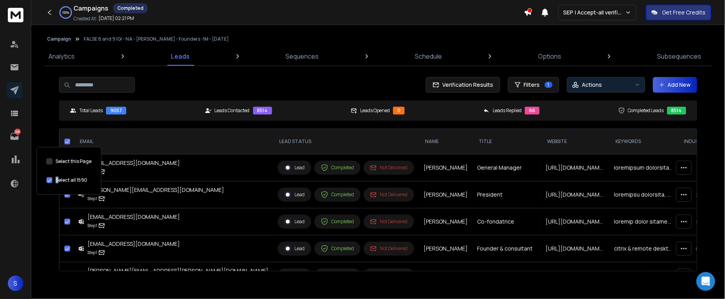
click at [587, 86] on p "Actions" at bounding box center [592, 85] width 20 height 8
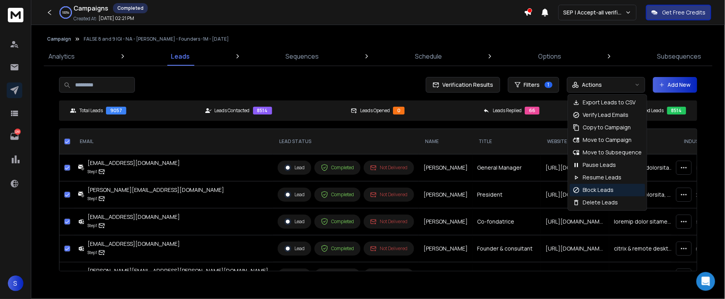
click at [610, 191] on p "Block Leads" at bounding box center [598, 190] width 31 height 8
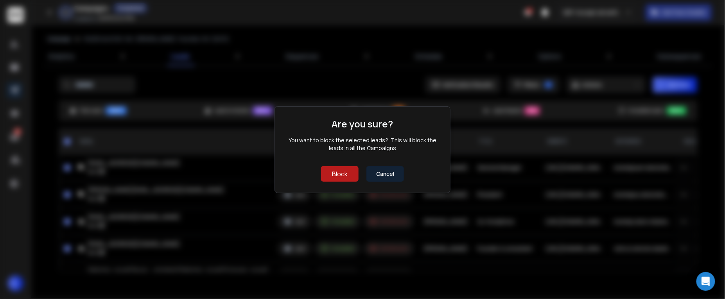
click at [347, 171] on button "Block" at bounding box center [340, 174] width 38 height 16
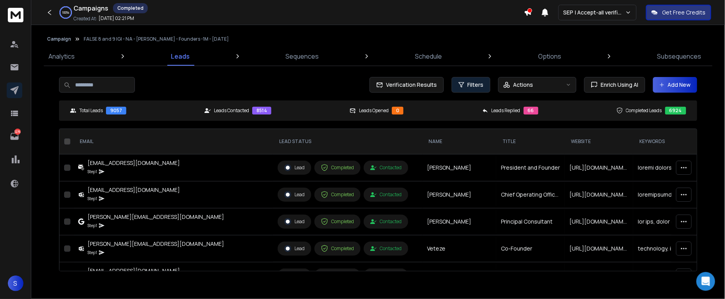
click at [463, 84] on polygon "button" at bounding box center [461, 85] width 5 height 5
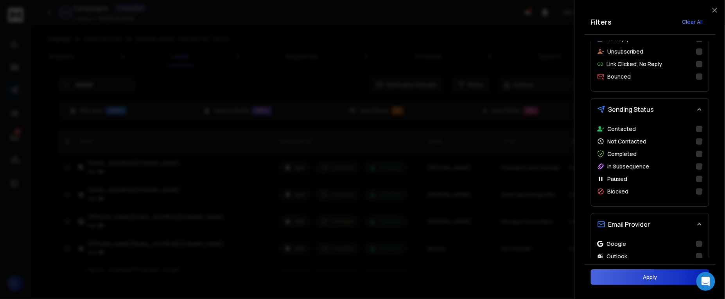
scroll to position [104, 0]
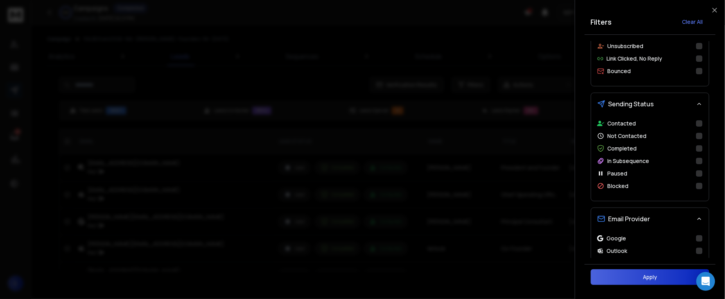
click at [619, 180] on div "Contacted Not Contacted Completed In Subsequence Paused Blocked" at bounding box center [650, 160] width 118 height 81
click at [619, 188] on p "Blocked" at bounding box center [618, 186] width 21 height 8
click at [697, 188] on button "Blocked" at bounding box center [700, 186] width 6 height 6
click at [645, 274] on button "Apply" at bounding box center [650, 277] width 118 height 16
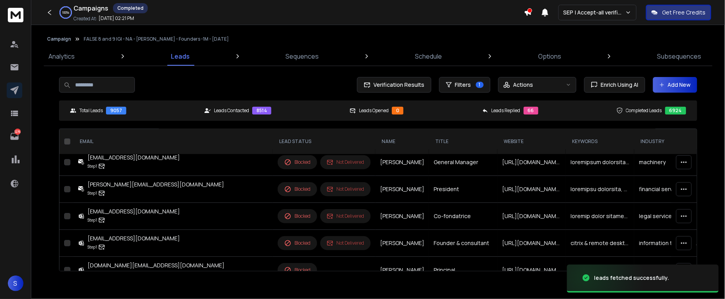
scroll to position [0, 0]
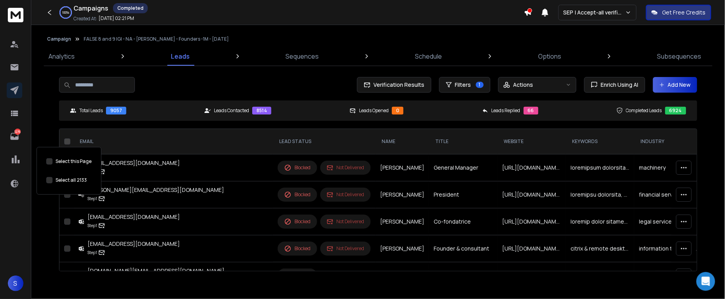
click at [49, 178] on button "Select this Page" at bounding box center [49, 180] width 6 height 6
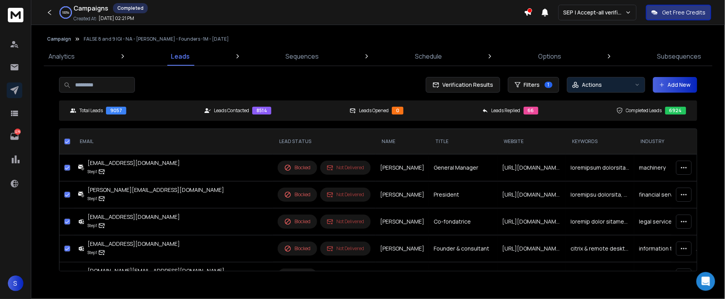
click at [590, 87] on p "Actions" at bounding box center [592, 85] width 20 height 8
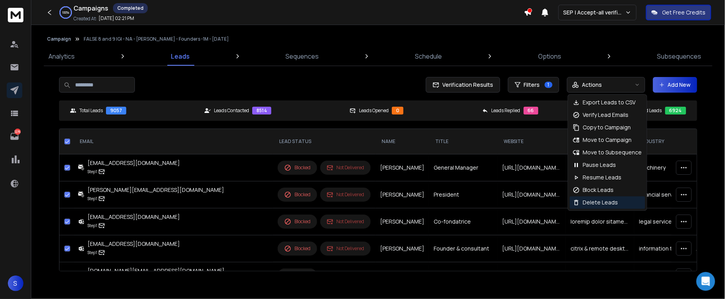
click at [591, 199] on p "Delete Leads" at bounding box center [600, 203] width 35 height 8
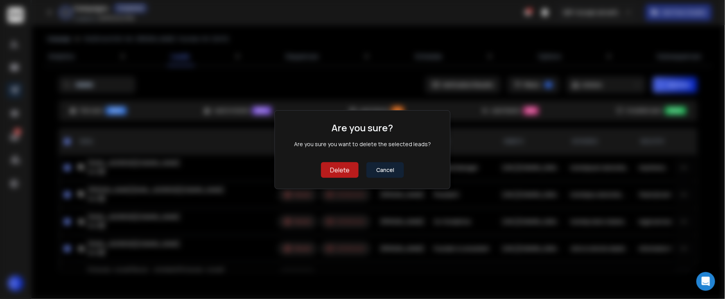
click at [351, 169] on button "Delete" at bounding box center [340, 170] width 38 height 16
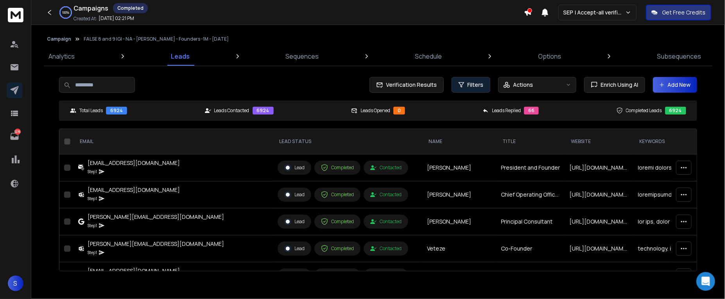
click at [481, 82] on span "Filters" at bounding box center [476, 85] width 16 height 8
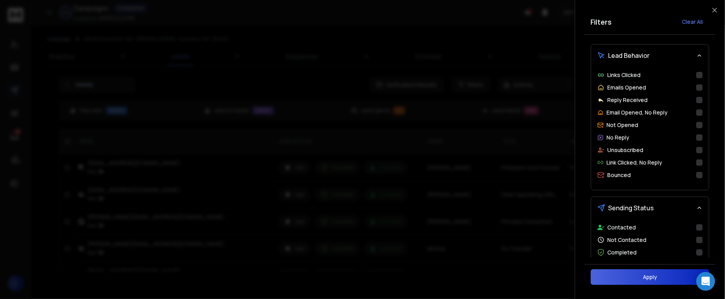
click at [620, 227] on p "Contacted" at bounding box center [622, 228] width 29 height 8
click at [697, 227] on button "Contacted" at bounding box center [700, 227] width 6 height 6
click at [630, 280] on button "Apply" at bounding box center [650, 277] width 118 height 16
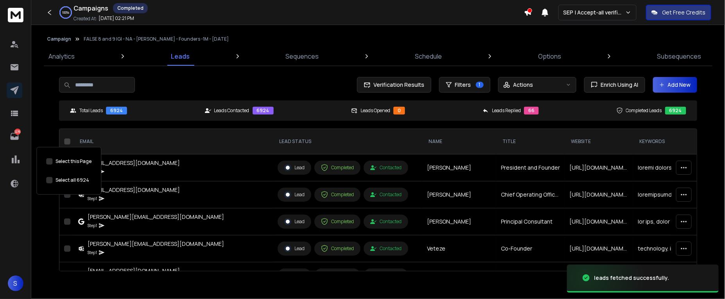
click at [49, 178] on button "Select this Page" at bounding box center [49, 180] width 6 height 6
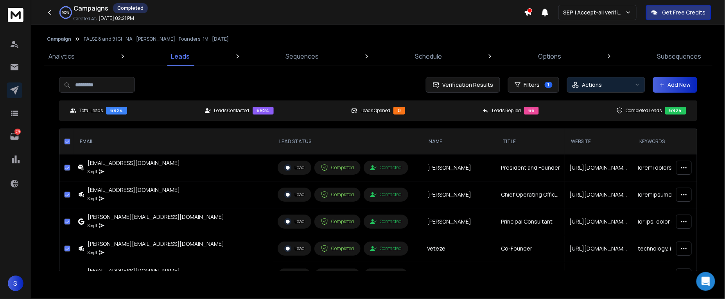
click at [606, 86] on div "Actions" at bounding box center [601, 85] width 59 height 8
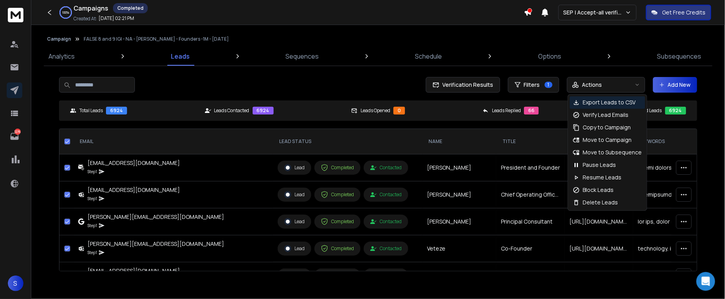
click at [607, 100] on p "Export Leads to CSV" at bounding box center [609, 103] width 53 height 8
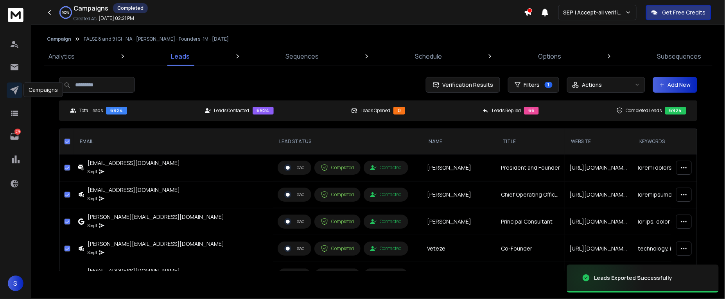
click at [14, 84] on link at bounding box center [15, 91] width 16 height 16
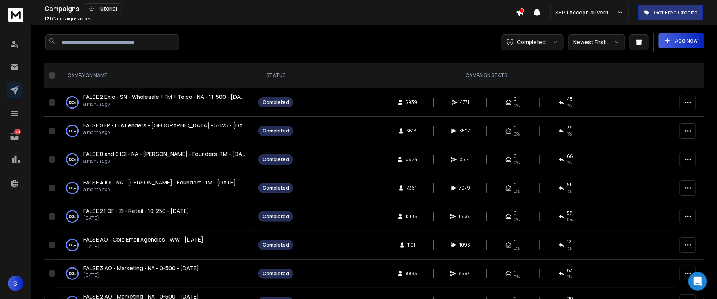
click at [684, 158] on icon "button" at bounding box center [688, 160] width 8 height 8
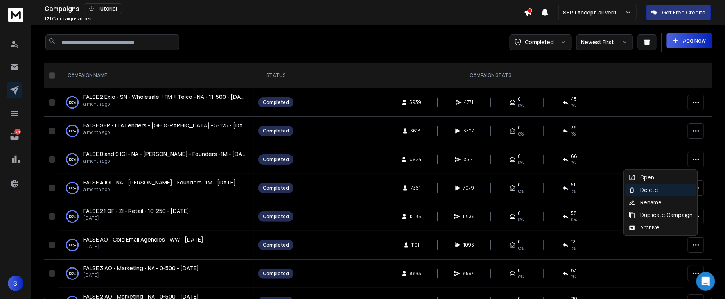
click at [659, 187] on div "Delete" at bounding box center [661, 190] width 70 height 13
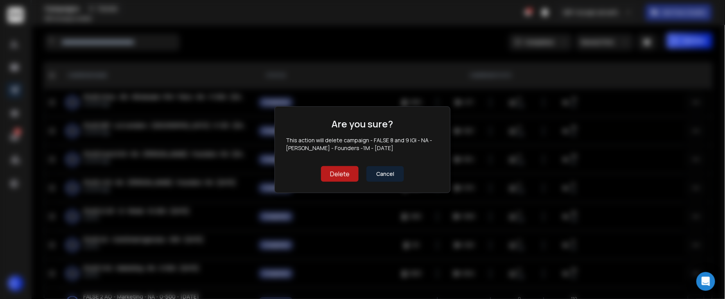
click at [334, 174] on button "Delete" at bounding box center [340, 174] width 38 height 16
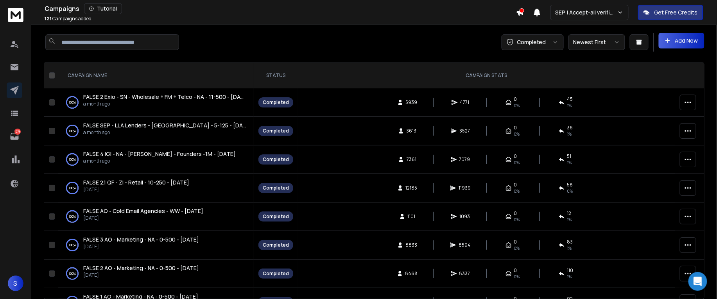
click at [188, 155] on span "FALSE 4 IGI - NA - Brooks - Founders -1M - 07.04.2025" at bounding box center [159, 153] width 153 height 7
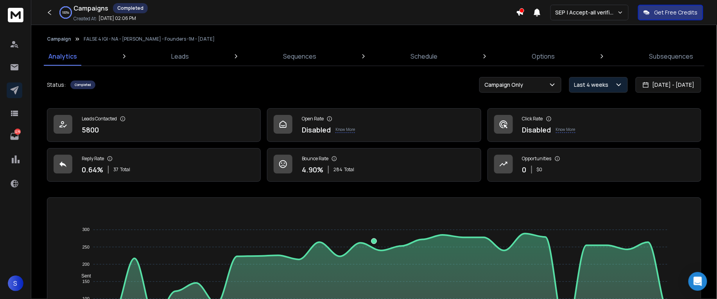
click at [575, 85] on p "Last 4 weeks" at bounding box center [594, 85] width 38 height 8
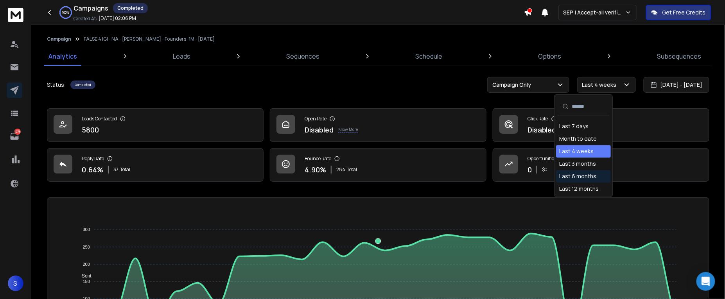
click at [576, 174] on div "Last 6 months" at bounding box center [577, 176] width 37 height 8
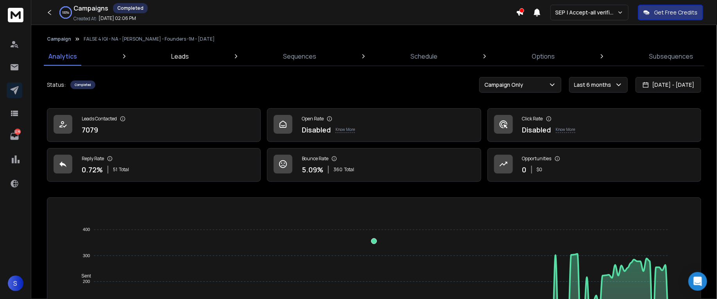
click at [185, 62] on link "Leads" at bounding box center [180, 56] width 27 height 19
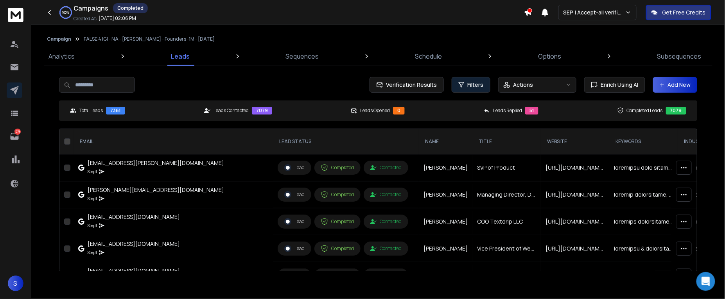
click at [478, 83] on span "Filters" at bounding box center [476, 85] width 16 height 8
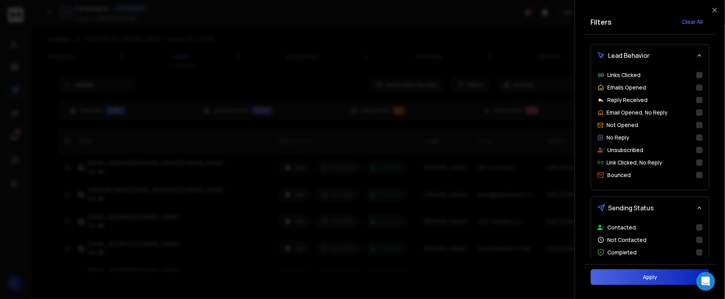
click at [619, 171] on p "Bounced" at bounding box center [619, 175] width 23 height 8
click at [697, 172] on button "Bounced" at bounding box center [700, 175] width 6 height 6
click at [633, 276] on button "Apply" at bounding box center [650, 277] width 118 height 16
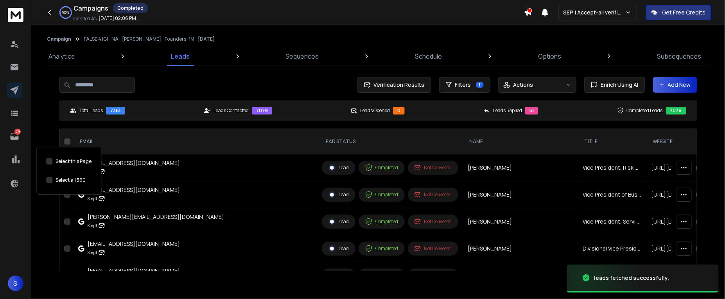
click at [47, 178] on button "Select this Page" at bounding box center [49, 180] width 6 height 6
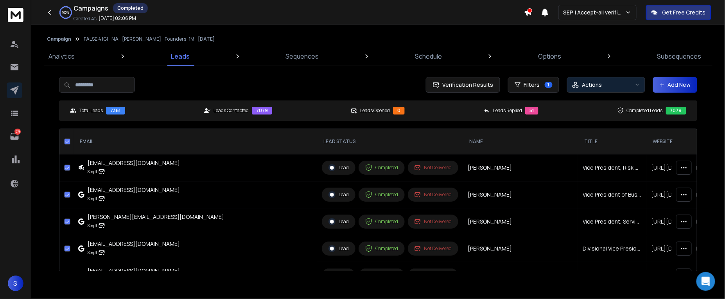
click at [604, 92] on button "Actions" at bounding box center [606, 85] width 78 height 16
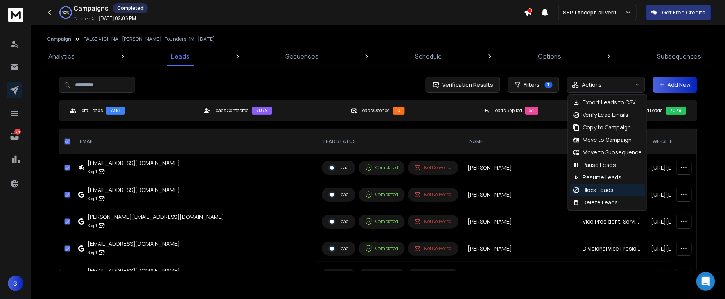
click at [618, 188] on div "Block Leads" at bounding box center [607, 190] width 75 height 13
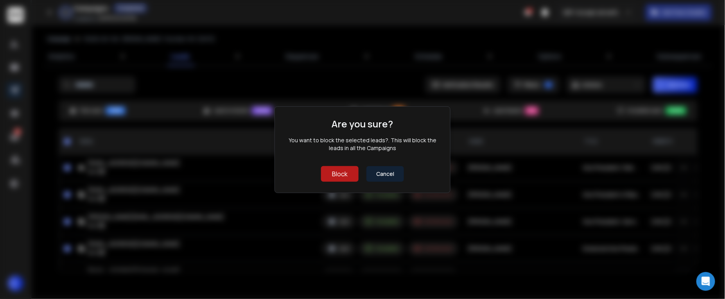
click at [338, 175] on button "Block" at bounding box center [340, 174] width 38 height 16
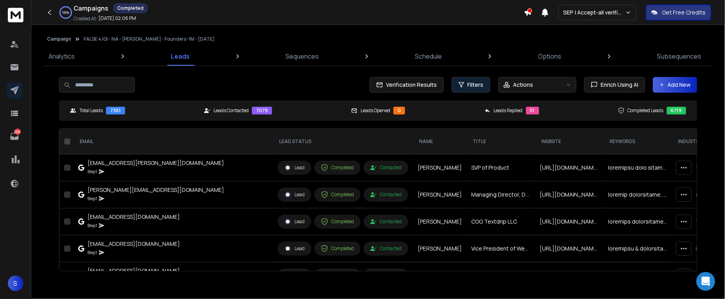
click at [473, 90] on button "Filters" at bounding box center [471, 85] width 39 height 16
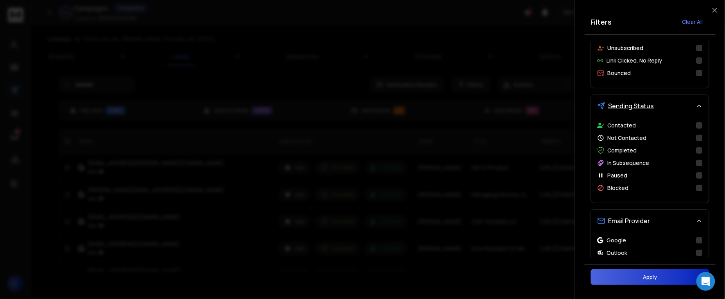
scroll to position [104, 0]
click at [627, 191] on div "Contacted Not Contacted Completed In Subsequence Paused Blocked" at bounding box center [650, 160] width 118 height 81
click at [628, 187] on p "Blocked" at bounding box center [618, 186] width 21 height 8
click at [697, 187] on button "Blocked" at bounding box center [700, 186] width 6 height 6
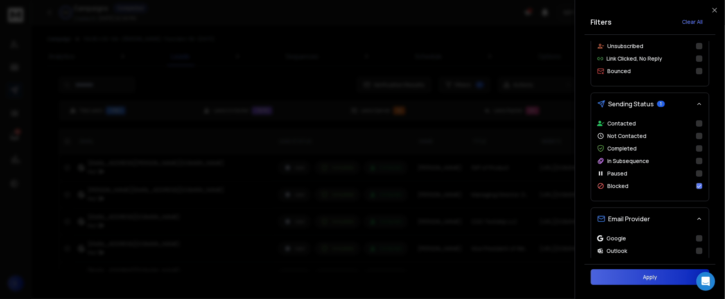
click at [642, 280] on button "Apply" at bounding box center [650, 277] width 118 height 16
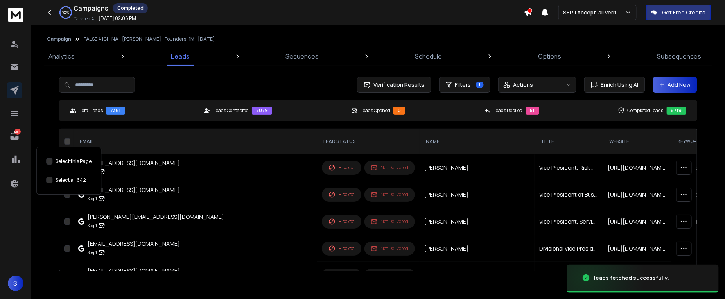
click at [47, 178] on button "Select this Page" at bounding box center [49, 180] width 6 height 6
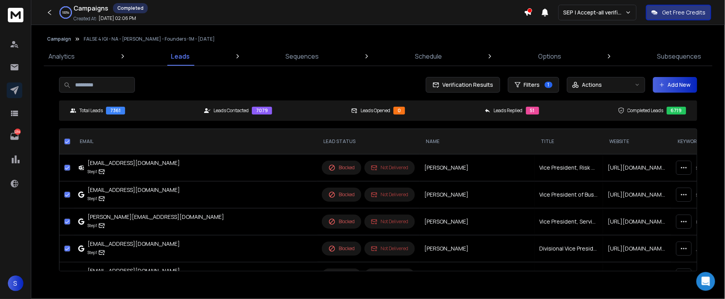
click at [582, 94] on div "Verification Results Filters 1 Actions Add New Total Leads 7361 Leads Contacted…" at bounding box center [378, 170] width 638 height 187
click at [589, 88] on p "Actions" at bounding box center [592, 85] width 20 height 8
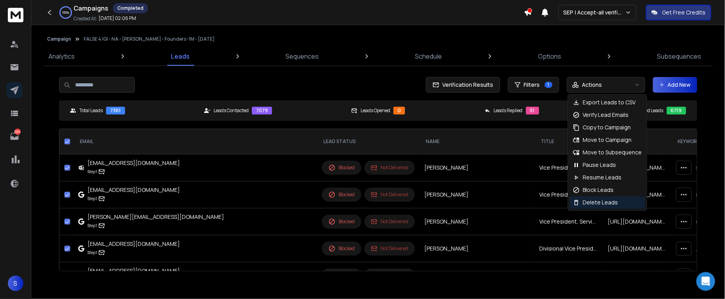
click at [590, 199] on p "Delete Leads" at bounding box center [600, 203] width 35 height 8
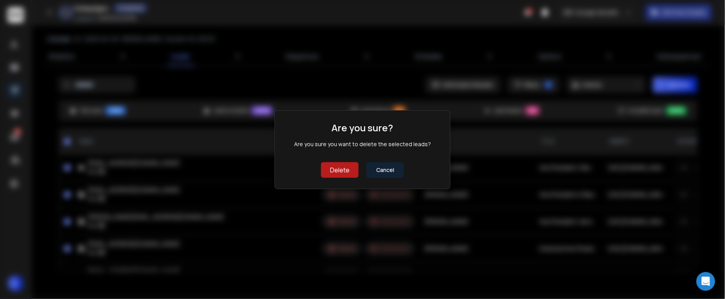
click at [357, 169] on button "Delete" at bounding box center [340, 170] width 38 height 16
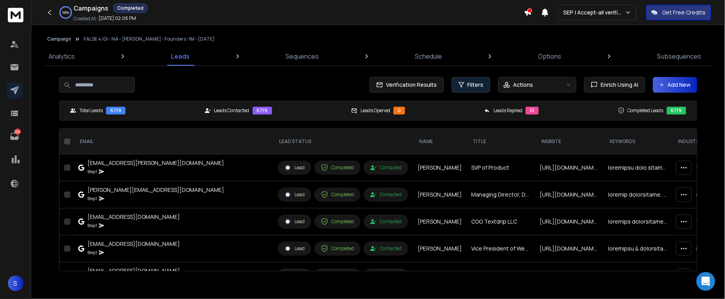
click at [479, 83] on span "Filters" at bounding box center [476, 85] width 16 height 8
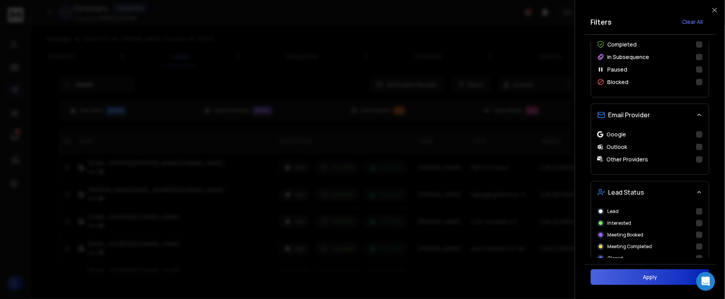
scroll to position [208, 0]
click at [631, 81] on div "Blocked" at bounding box center [650, 82] width 105 height 8
click at [617, 80] on p "Blocked" at bounding box center [618, 82] width 21 height 8
click at [697, 80] on button "Blocked" at bounding box center [700, 82] width 6 height 6
click at [661, 279] on button "Apply" at bounding box center [650, 277] width 118 height 16
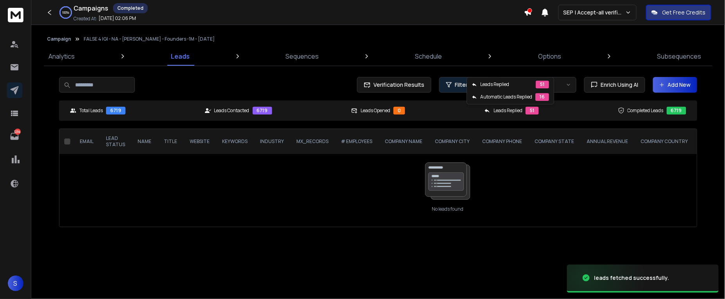
click at [452, 82] on button "Filters 1" at bounding box center [464, 85] width 51 height 16
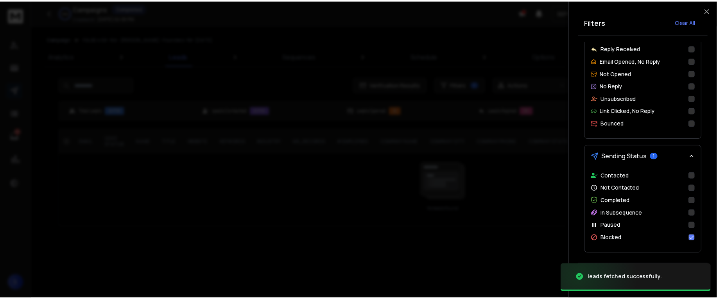
scroll to position [52, 0]
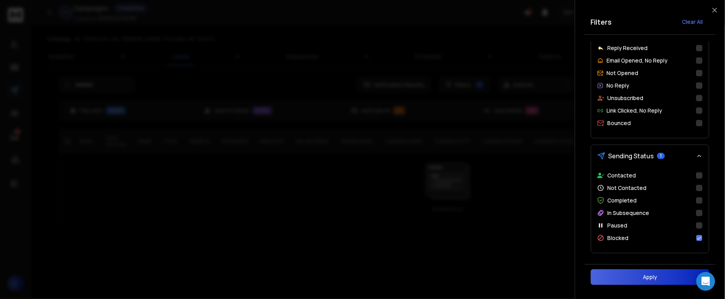
click at [625, 237] on p "Blocked" at bounding box center [618, 238] width 21 height 8
click at [697, 237] on button "Blocked" at bounding box center [700, 238] width 6 height 6
click at [625, 177] on p "Contacted" at bounding box center [622, 176] width 29 height 8
click at [697, 177] on button "Contacted" at bounding box center [700, 175] width 6 height 6
click at [643, 280] on button "Apply" at bounding box center [650, 277] width 118 height 16
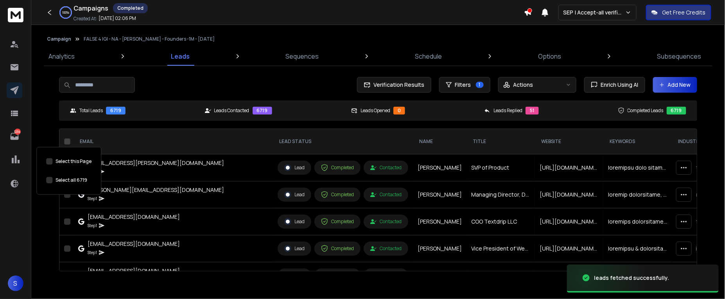
click at [48, 180] on button "Select this Page" at bounding box center [49, 180] width 6 height 6
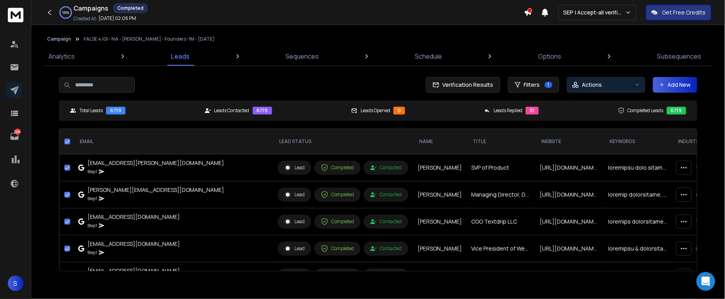
click at [623, 84] on div "Actions" at bounding box center [601, 85] width 59 height 8
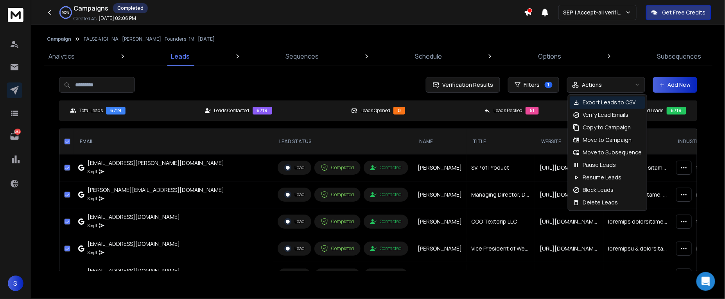
click at [615, 99] on p "Export Leads to CSV" at bounding box center [609, 103] width 53 height 8
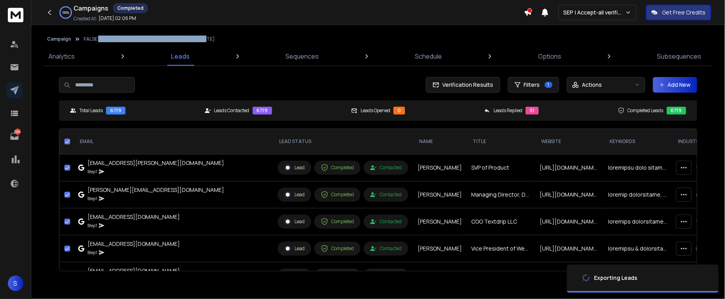
drag, startPoint x: 97, startPoint y: 38, endPoint x: 208, endPoint y: 38, distance: 110.7
click at [208, 38] on div "Campaign FALSE 4 IGI - NA - [PERSON_NAME] - Founders -1M - [DATE]" at bounding box center [378, 39] width 663 height 6
copy p "4 IGI - NA - [PERSON_NAME] - Founders -1M - [DATE]"
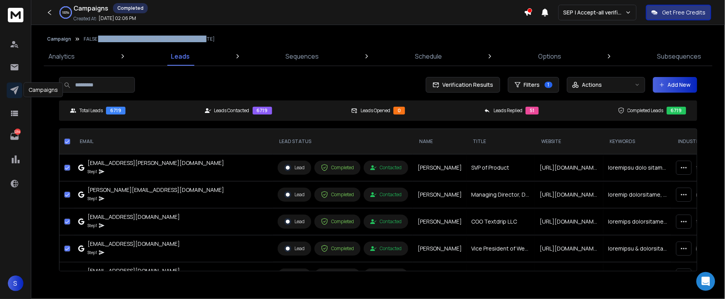
click at [16, 87] on icon at bounding box center [14, 90] width 9 height 9
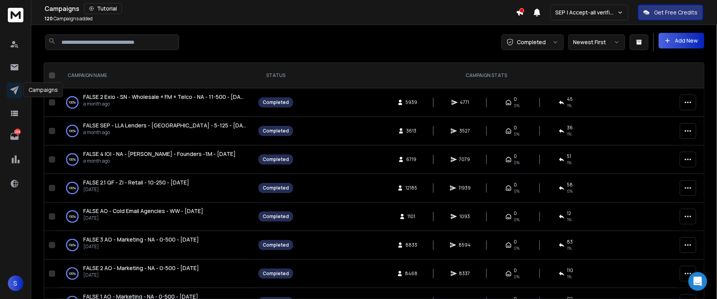
click at [684, 162] on icon "button" at bounding box center [688, 160] width 8 height 8
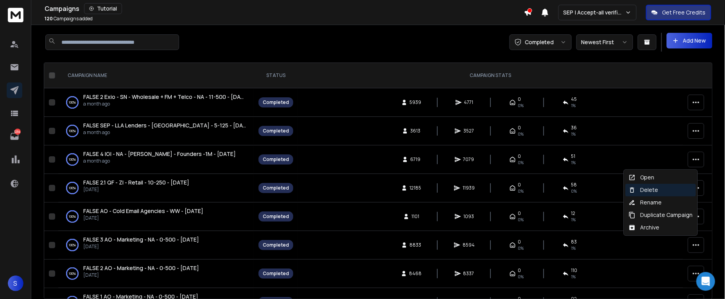
click at [665, 188] on div "Delete" at bounding box center [661, 190] width 70 height 13
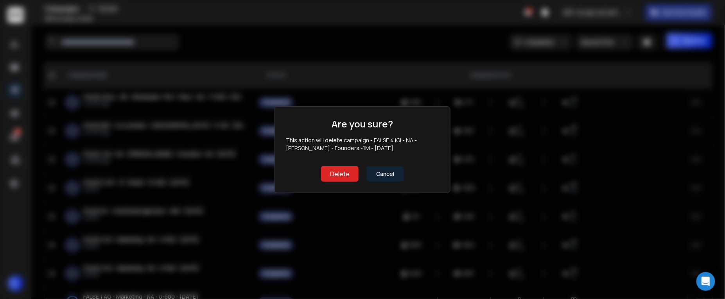
click at [332, 182] on div "Are you sure? This action will delete campaign - FALSE 4 IGI - NA - [PERSON_NAM…" at bounding box center [363, 149] width 176 height 87
click at [331, 176] on button "Delete" at bounding box center [340, 174] width 38 height 16
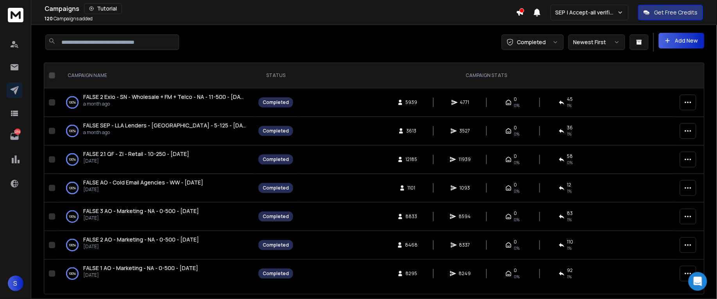
click at [149, 164] on p "2 months ago" at bounding box center [136, 161] width 106 height 6
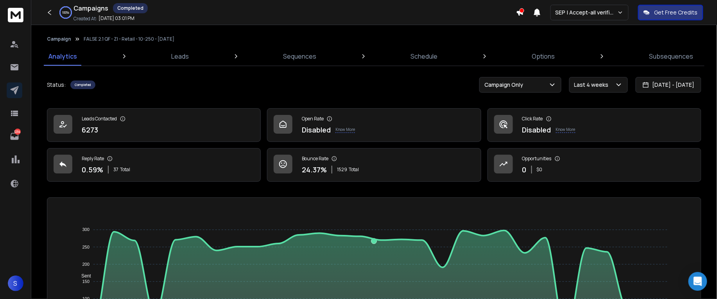
drag, startPoint x: 104, startPoint y: 38, endPoint x: 178, endPoint y: 38, distance: 74.7
click at [174, 38] on p "FALSE 2.1 QF - ZI - Retail - 10-250 - [DATE]" at bounding box center [129, 39] width 91 height 6
copy p "2.1 QF - ZI - Retail - 10-250 - 07.17.2025"
click at [551, 94] on div "Status: Completed Campaign Only Last 4 weeks 12 Sep 2025 - 10 Oct 2025 Leads Co…" at bounding box center [374, 293] width 655 height 432
click at [575, 86] on p "Last 4 weeks" at bounding box center [594, 85] width 38 height 8
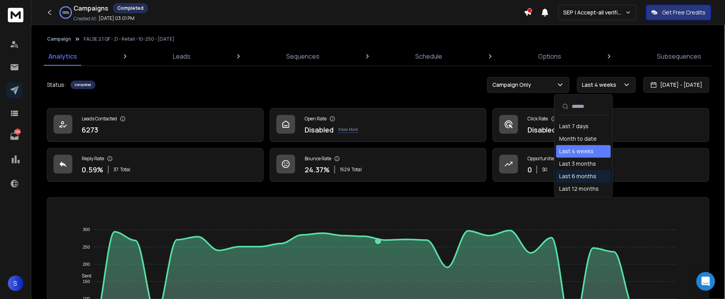
click at [563, 177] on div "Last 6 months" at bounding box center [577, 176] width 37 height 8
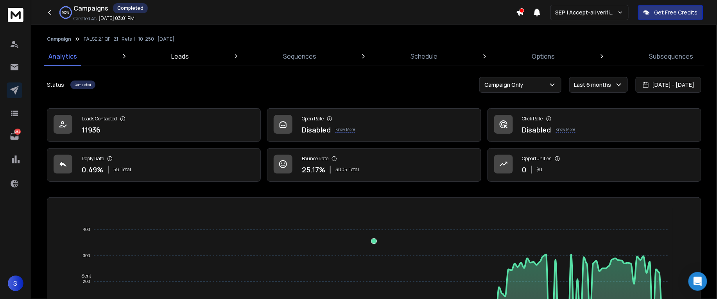
click at [184, 51] on link "Leads" at bounding box center [180, 56] width 27 height 19
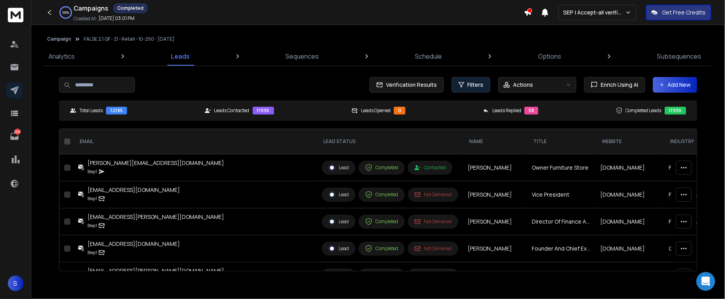
click at [476, 86] on span "Filters" at bounding box center [476, 85] width 16 height 8
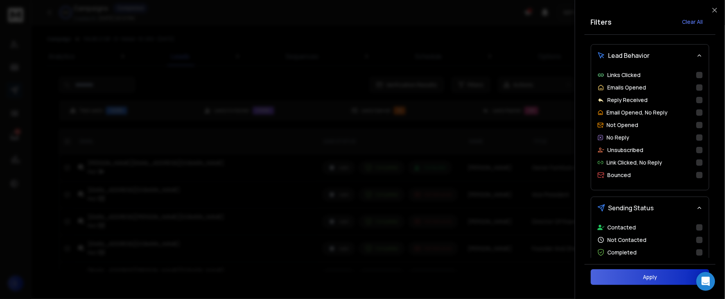
click at [619, 173] on p "Bounced" at bounding box center [619, 175] width 23 height 8
click at [697, 173] on button "Bounced" at bounding box center [700, 175] width 6 height 6
click at [641, 279] on button "Apply" at bounding box center [650, 277] width 118 height 16
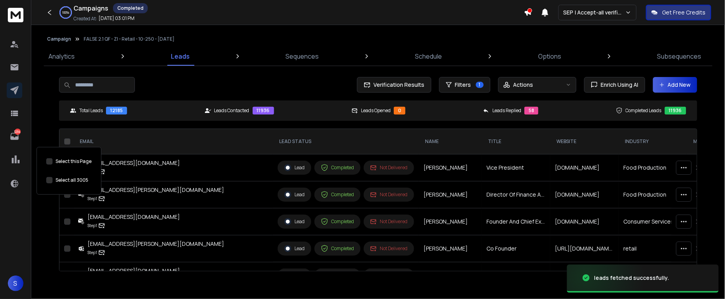
click at [49, 182] on button "Select this Page" at bounding box center [49, 180] width 6 height 6
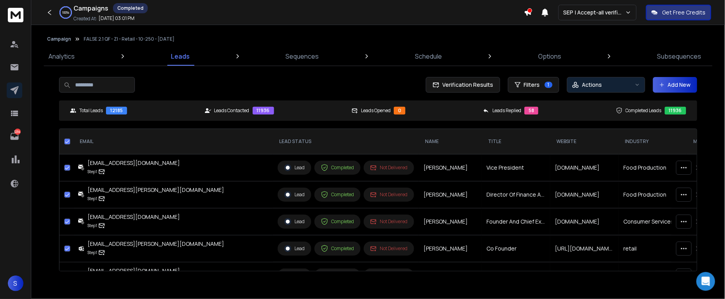
click at [627, 92] on button "Actions" at bounding box center [606, 85] width 78 height 16
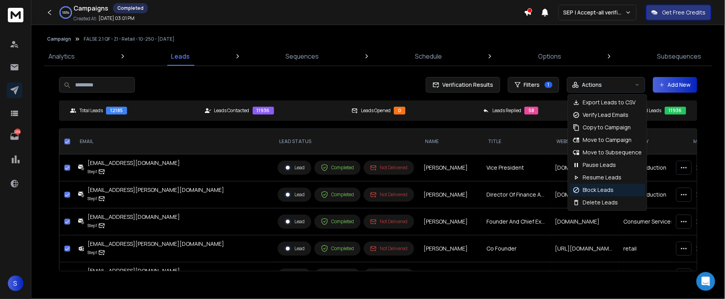
click at [603, 189] on p "Block Leads" at bounding box center [598, 190] width 31 height 8
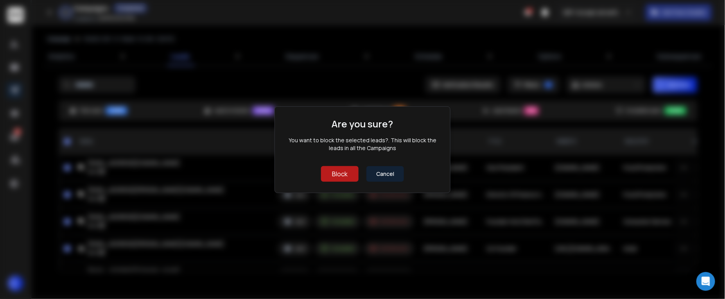
click at [346, 173] on button "Block" at bounding box center [340, 174] width 38 height 16
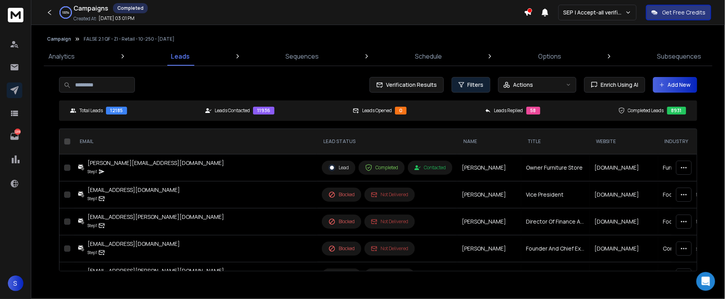
click at [472, 83] on span "Filters" at bounding box center [476, 85] width 16 height 8
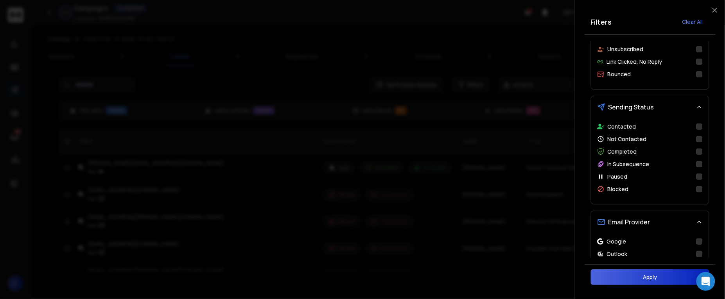
scroll to position [104, 0]
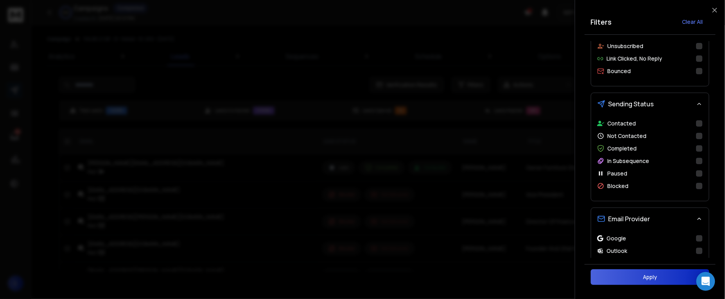
click at [623, 185] on p "Blocked" at bounding box center [618, 186] width 21 height 8
click at [697, 185] on button "Blocked" at bounding box center [700, 186] width 6 height 6
click at [625, 270] on button "Apply" at bounding box center [650, 277] width 118 height 16
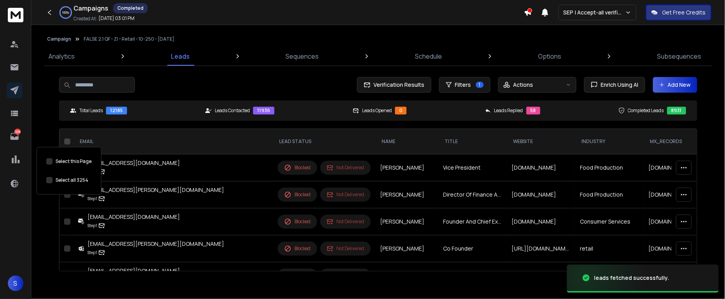
click at [50, 181] on button "Select this Page" at bounding box center [49, 180] width 6 height 6
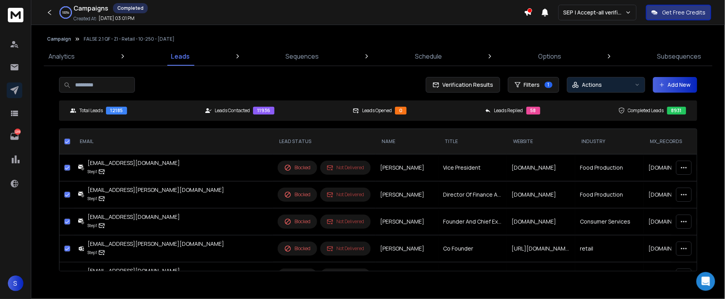
click at [584, 79] on button "Actions" at bounding box center [606, 85] width 78 height 16
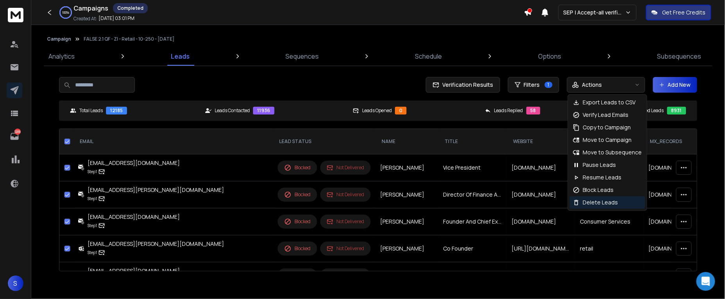
click at [615, 202] on p "Delete Leads" at bounding box center [600, 203] width 35 height 8
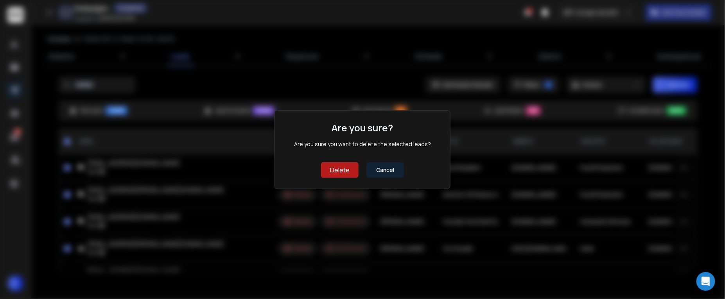
click at [334, 166] on button "Delete" at bounding box center [340, 170] width 38 height 16
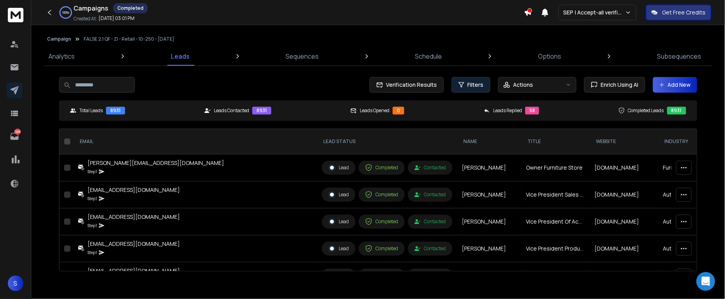
click at [484, 84] on button "Filters" at bounding box center [471, 85] width 39 height 16
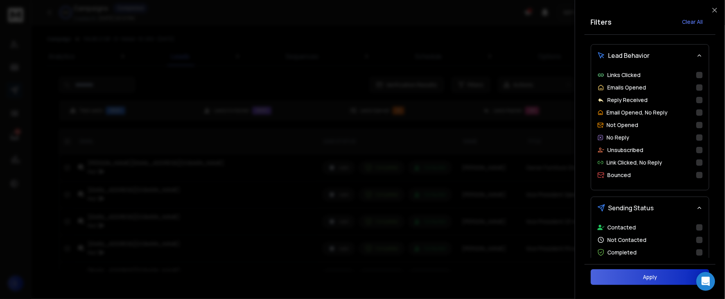
click at [634, 226] on p "Contacted" at bounding box center [622, 228] width 29 height 8
click at [697, 226] on button "Contacted" at bounding box center [700, 227] width 6 height 6
click at [639, 274] on button "Apply" at bounding box center [650, 277] width 118 height 16
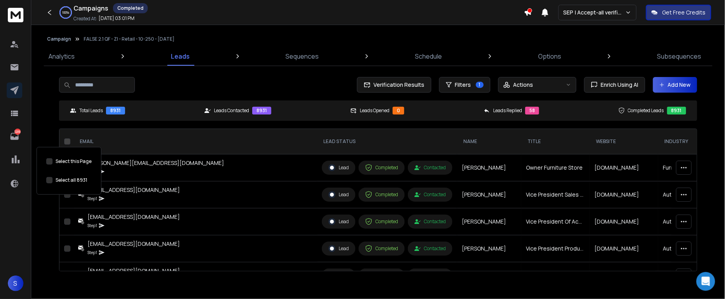
click at [47, 178] on button "Select this Page" at bounding box center [49, 180] width 6 height 6
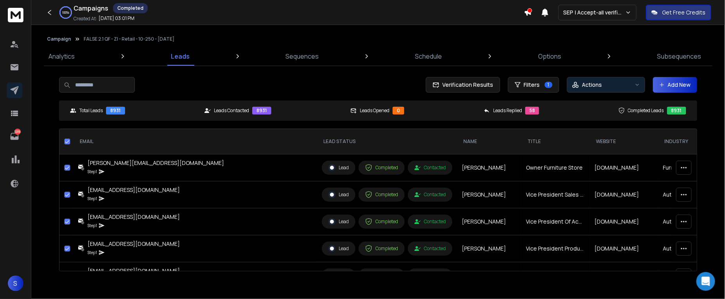
click at [592, 85] on p "Actions" at bounding box center [592, 85] width 20 height 8
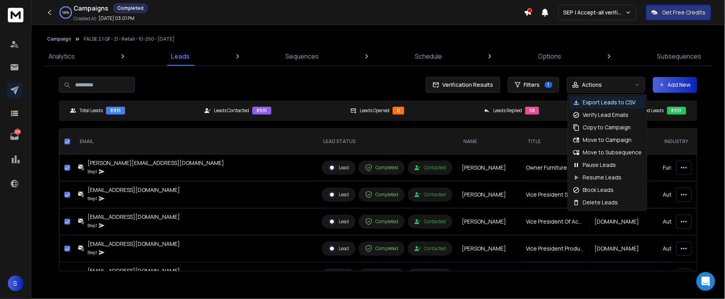
click at [595, 102] on p "Export Leads to CSV" at bounding box center [609, 103] width 53 height 8
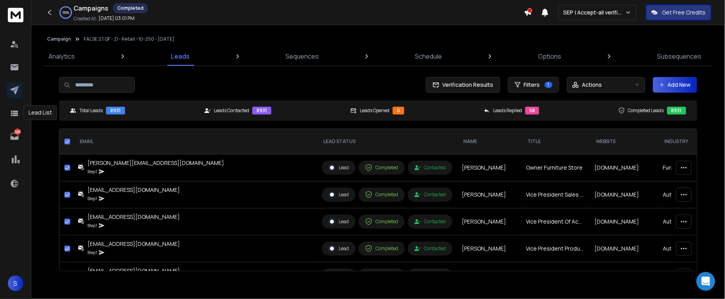
click at [15, 95] on link at bounding box center [15, 91] width 16 height 16
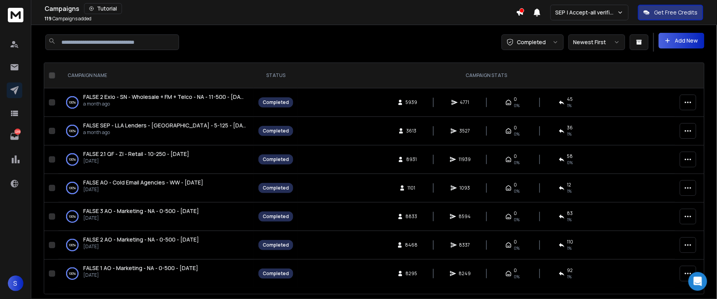
click at [694, 160] on button "button" at bounding box center [688, 160] width 16 height 16
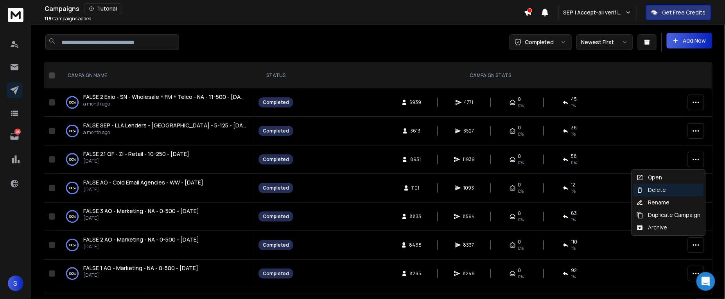
click at [666, 187] on div "Delete" at bounding box center [669, 190] width 70 height 13
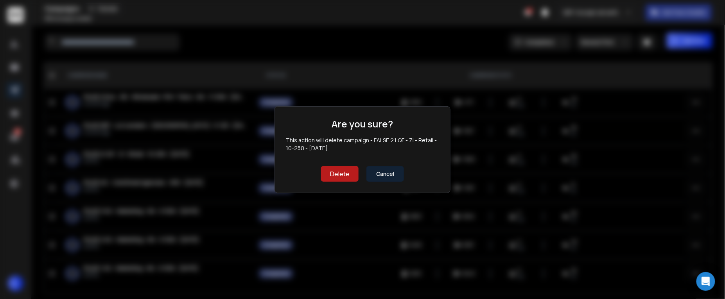
click at [347, 177] on button "Delete" at bounding box center [340, 174] width 38 height 16
